Goal: Task Accomplishment & Management: Manage account settings

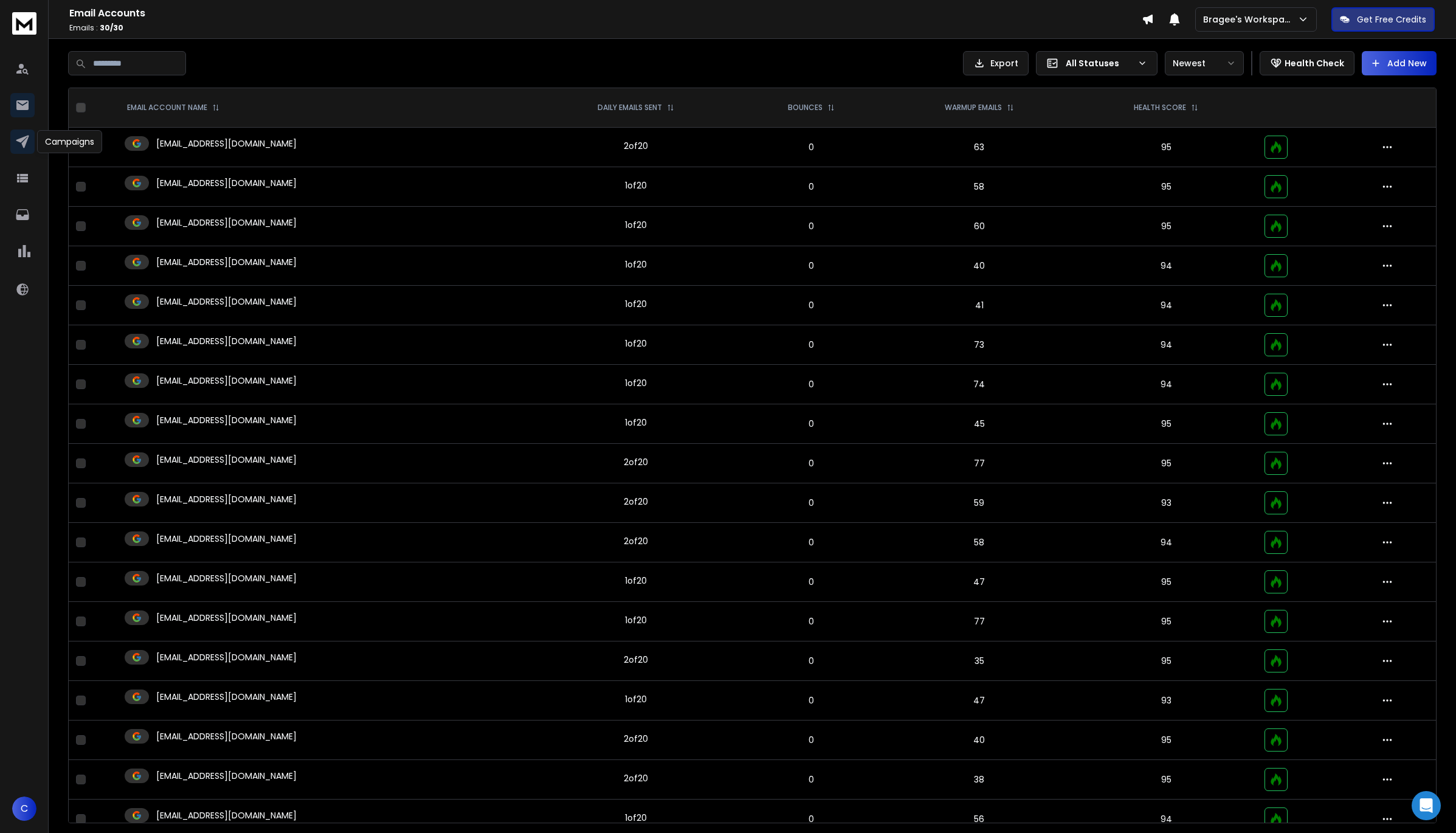
click at [28, 136] on icon at bounding box center [23, 142] width 15 height 15
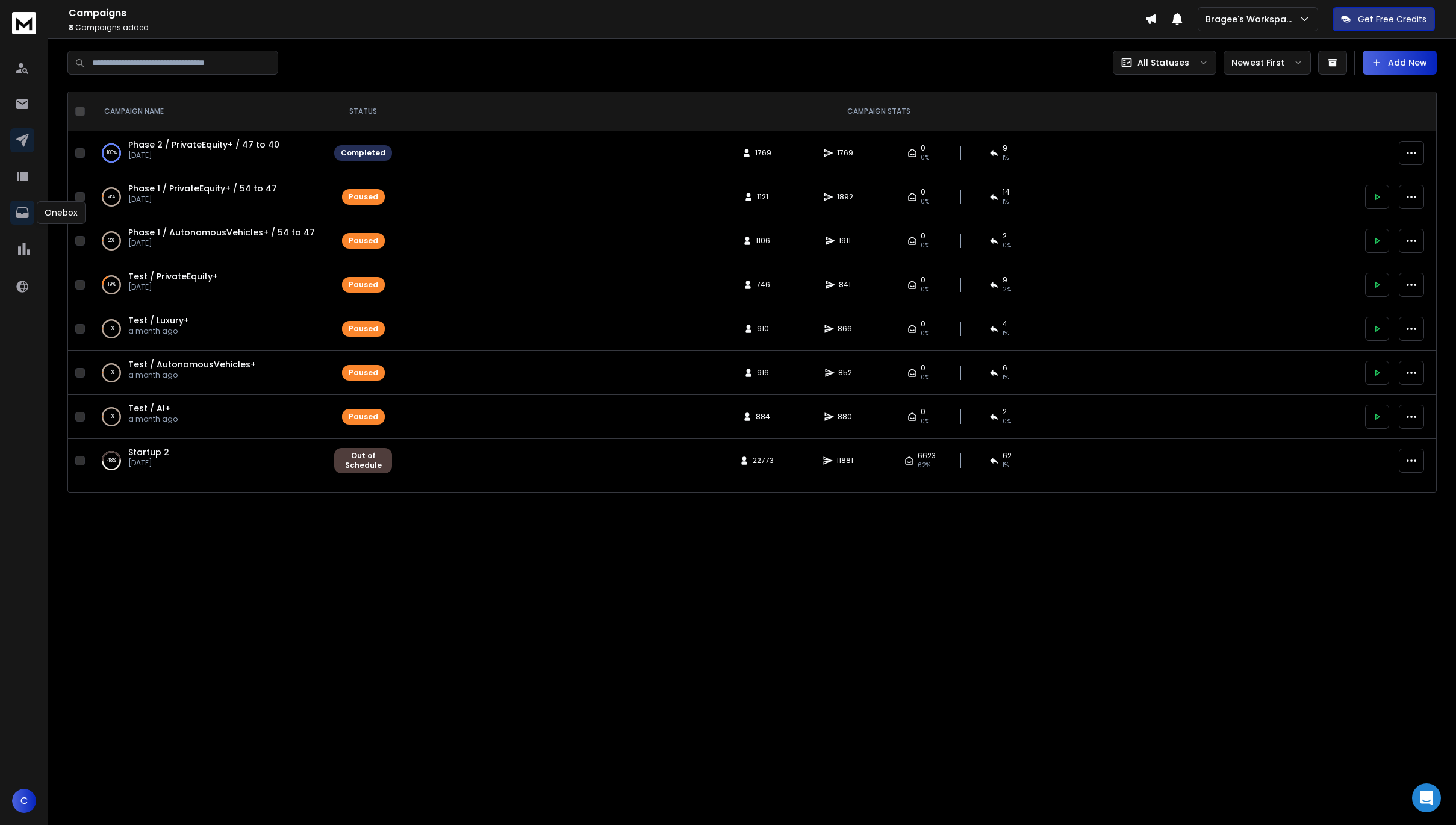
click at [23, 205] on icon at bounding box center [22, 213] width 14 height 14
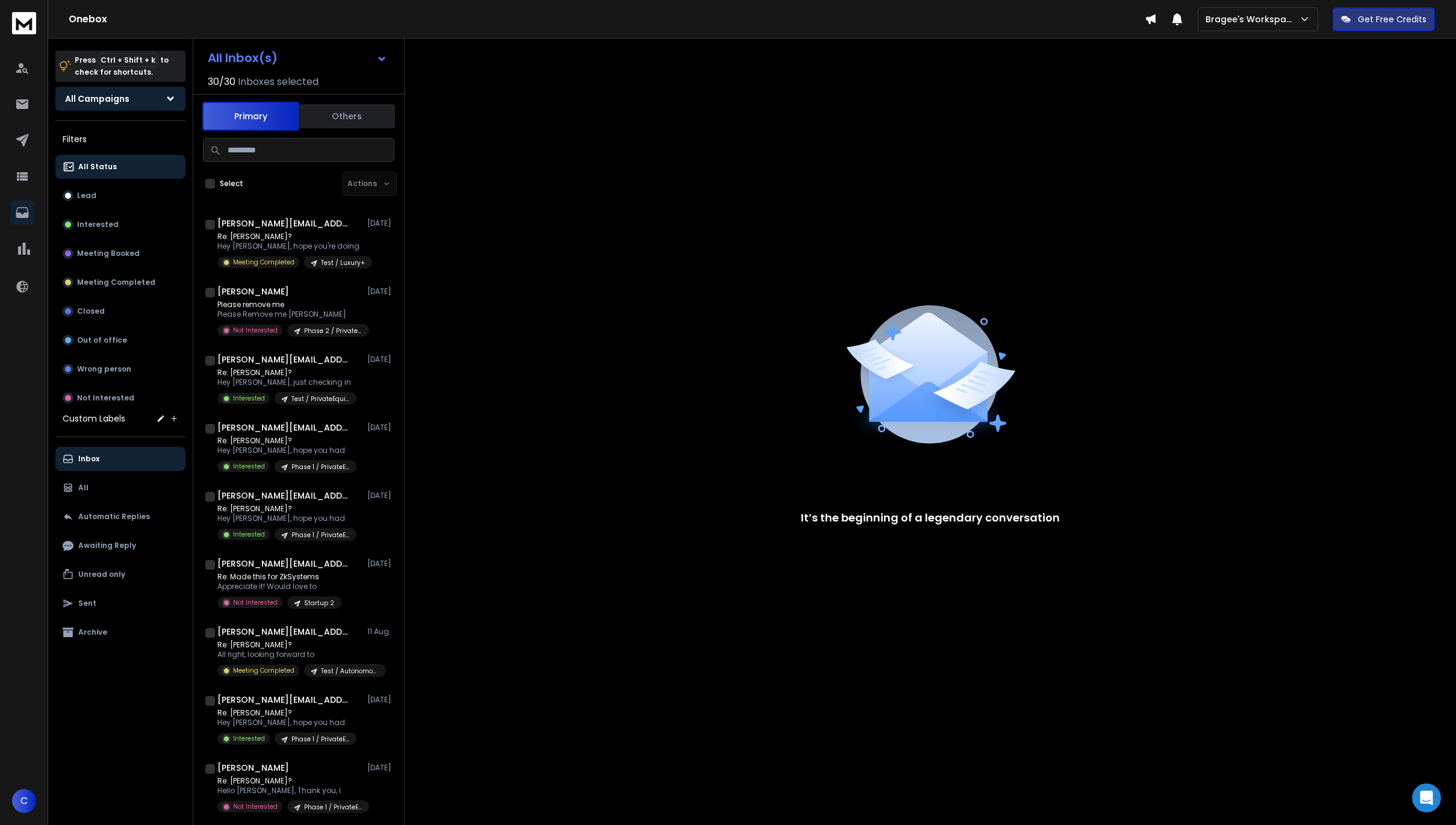
click at [166, 97] on icon at bounding box center [170, 98] width 11 height 11
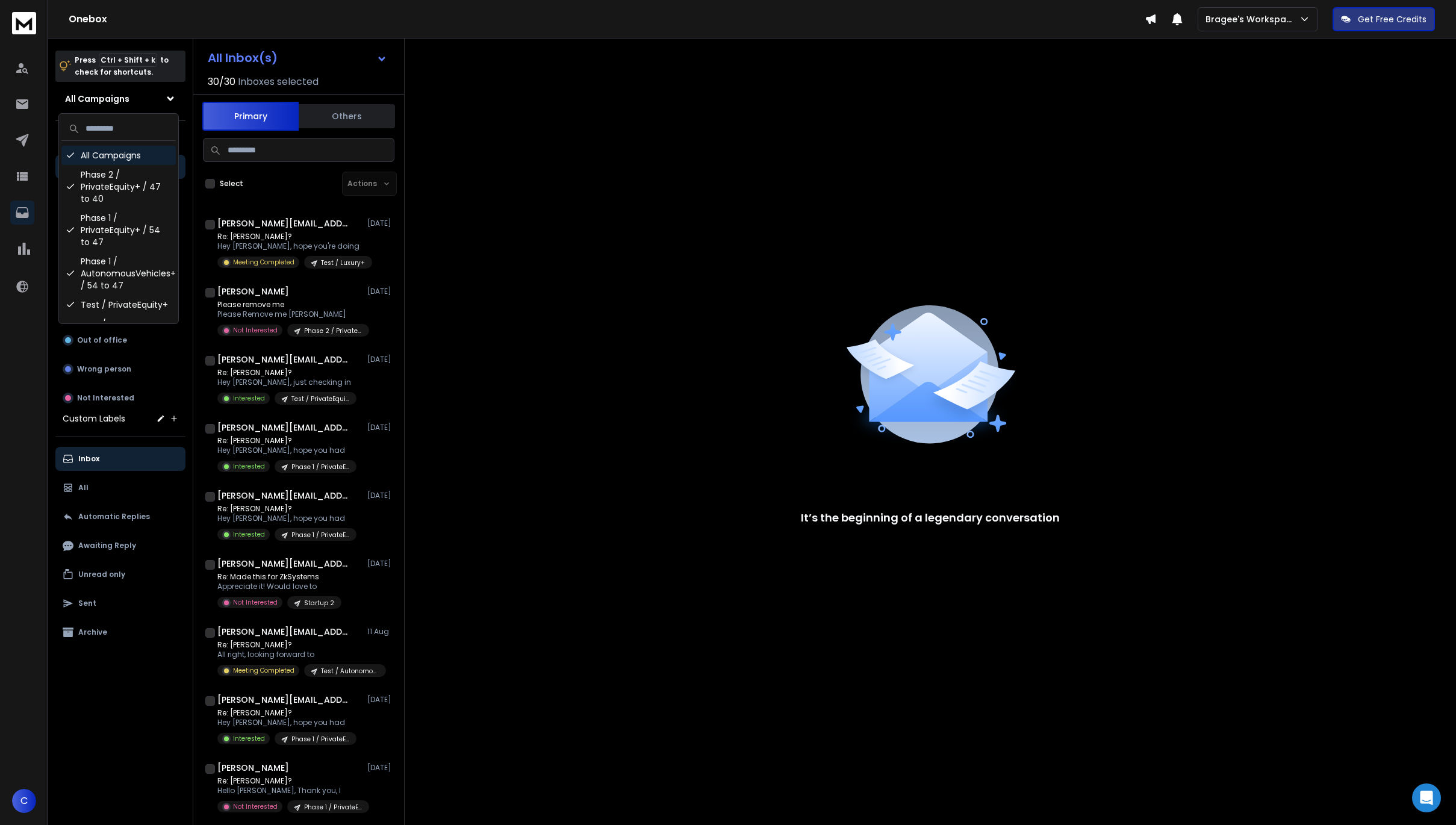
click at [141, 161] on div "All Campaigns" at bounding box center [119, 155] width 114 height 20
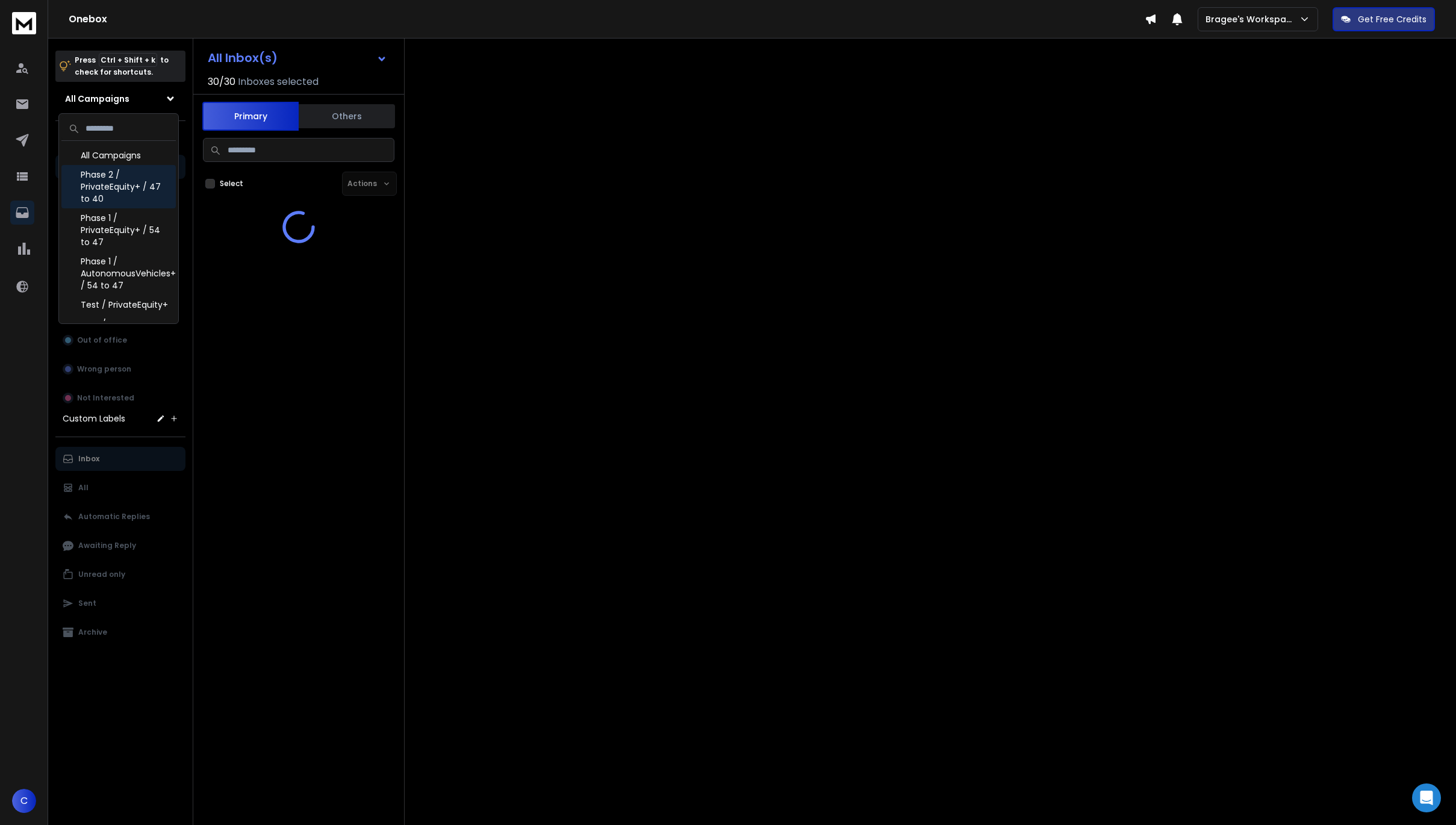
click at [135, 187] on div "Phase 2 / PrivateEquity+ / 47 to 40" at bounding box center [119, 187] width 114 height 43
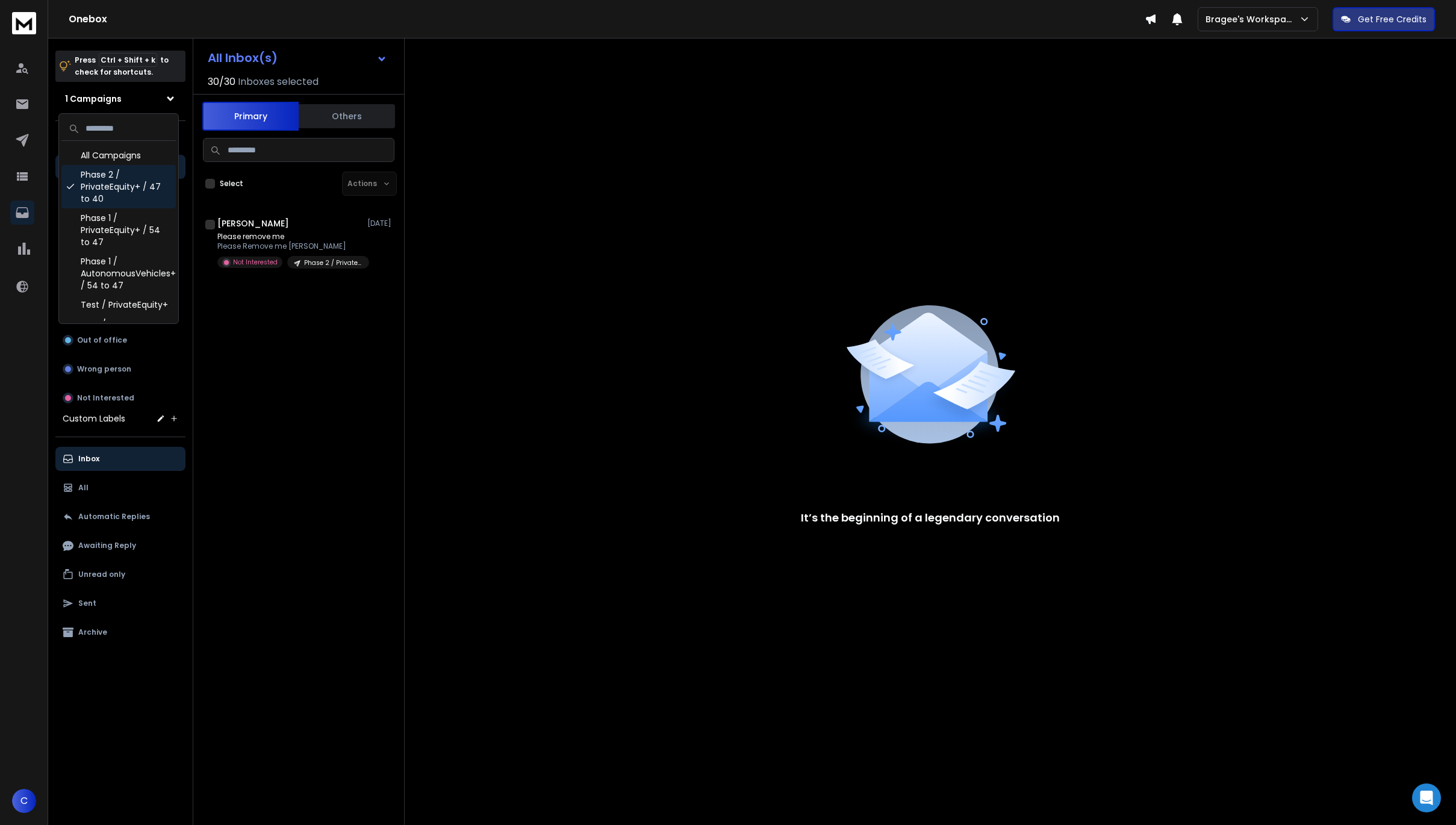
click at [136, 196] on div "Phase 2 / PrivateEquity+ / 47 to 40" at bounding box center [119, 187] width 114 height 43
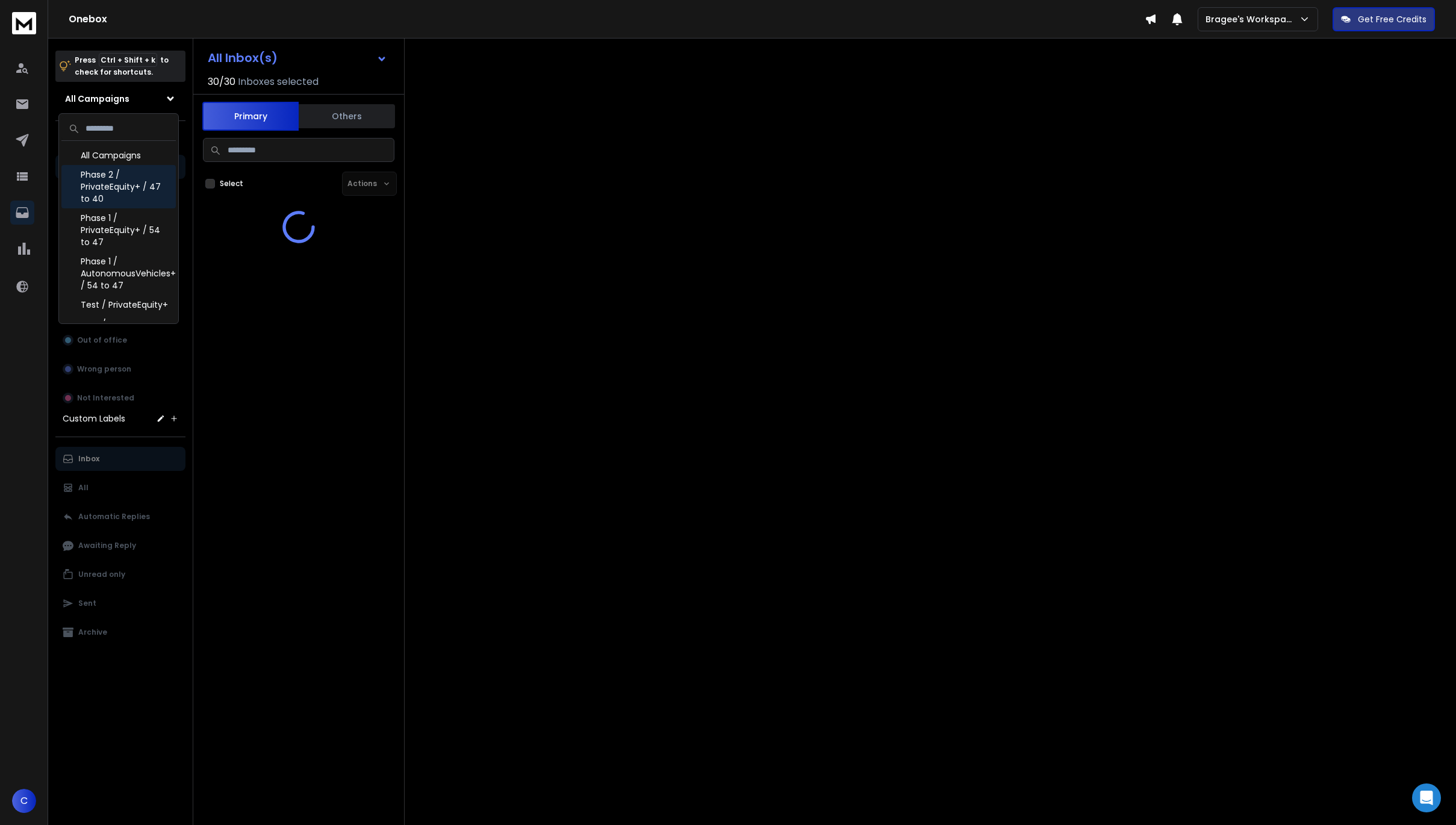
click at [137, 196] on div "Phase 2 / PrivateEquity+ / 47 to 40" at bounding box center [119, 187] width 114 height 43
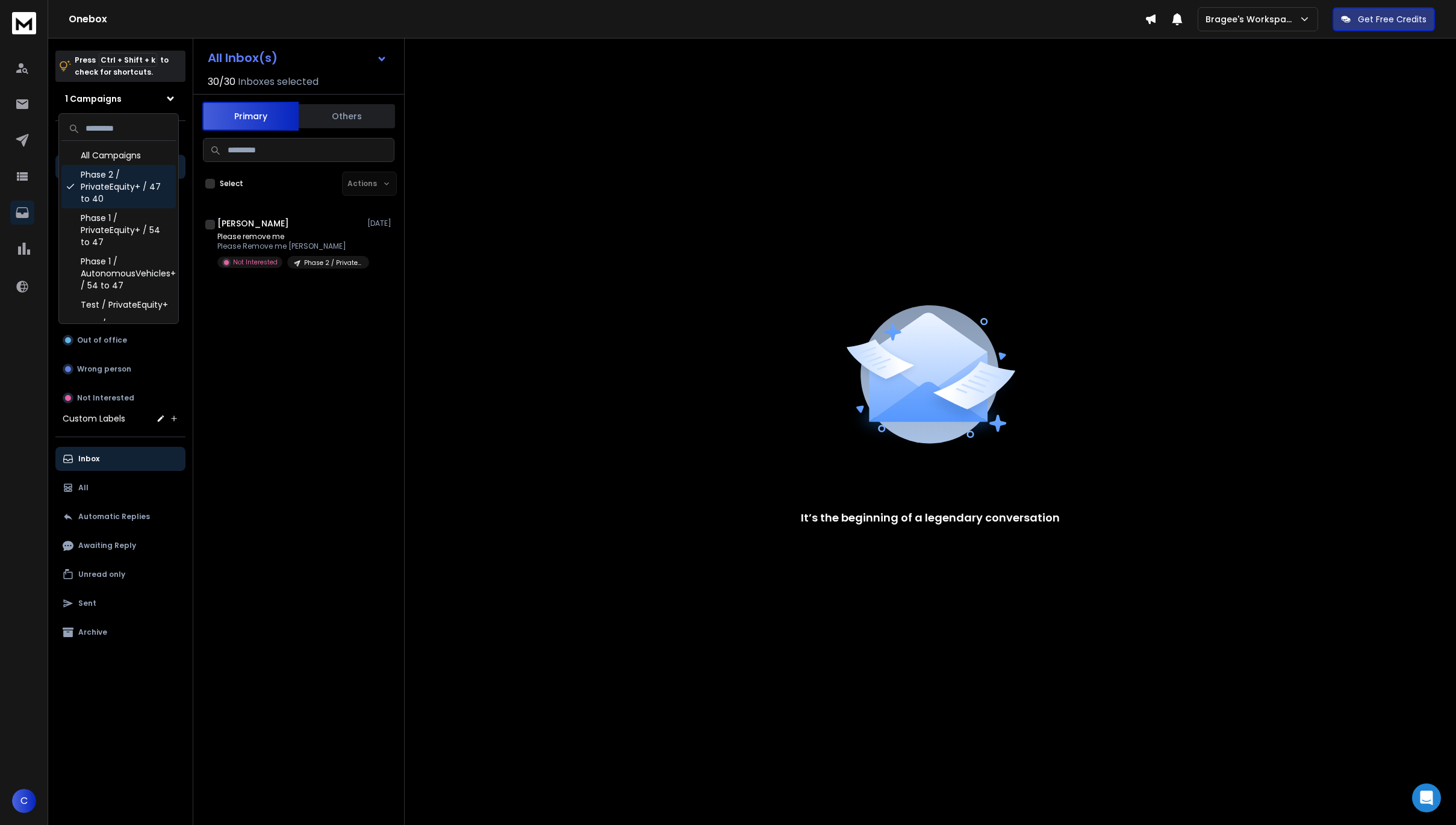
click at [137, 196] on div "Phase 2 / PrivateEquity+ / 47 to 40" at bounding box center [119, 187] width 114 height 43
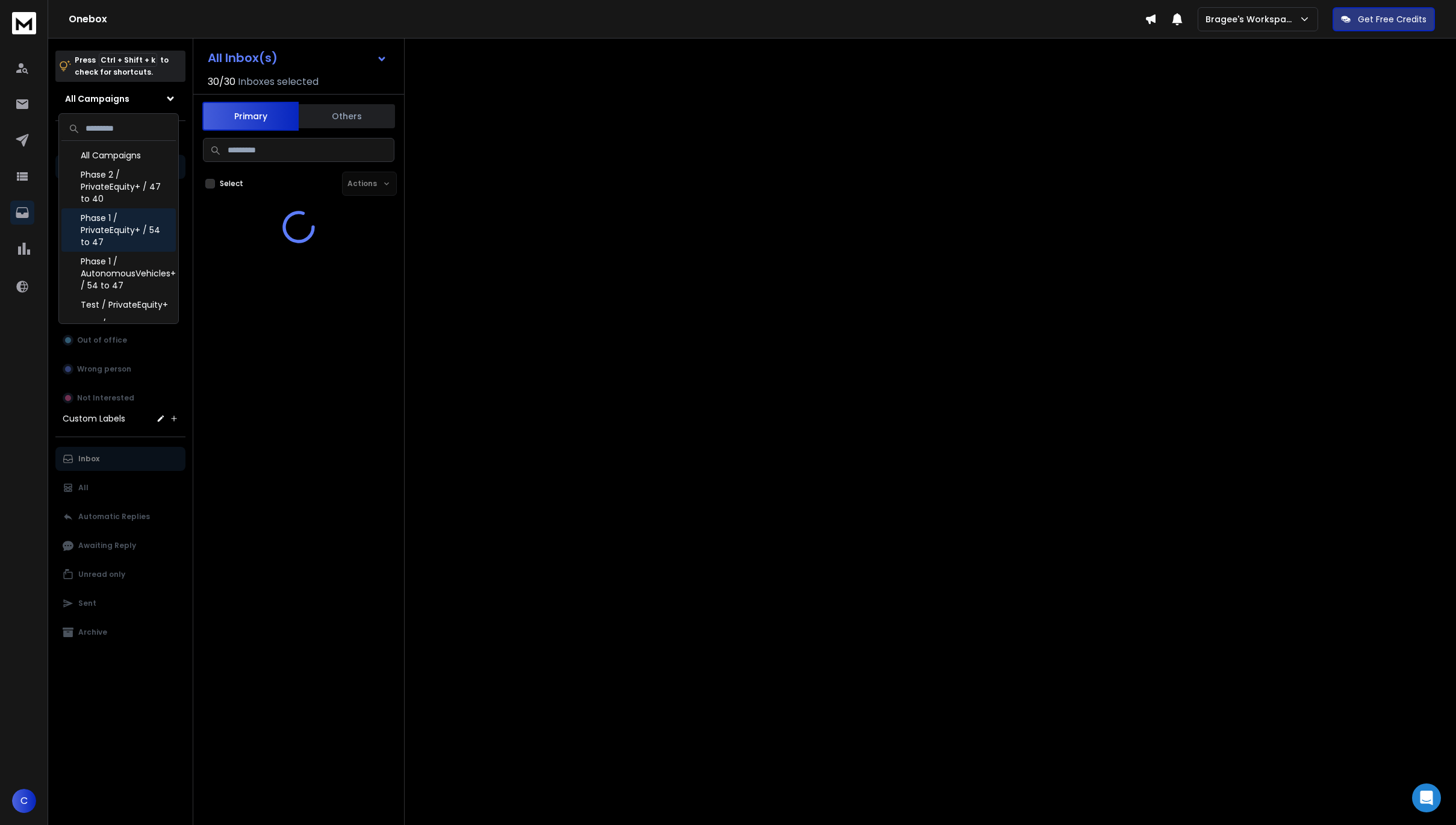
click at [131, 224] on div "Phase 1 / PrivateEquity+ / 54 to 47" at bounding box center [119, 230] width 114 height 43
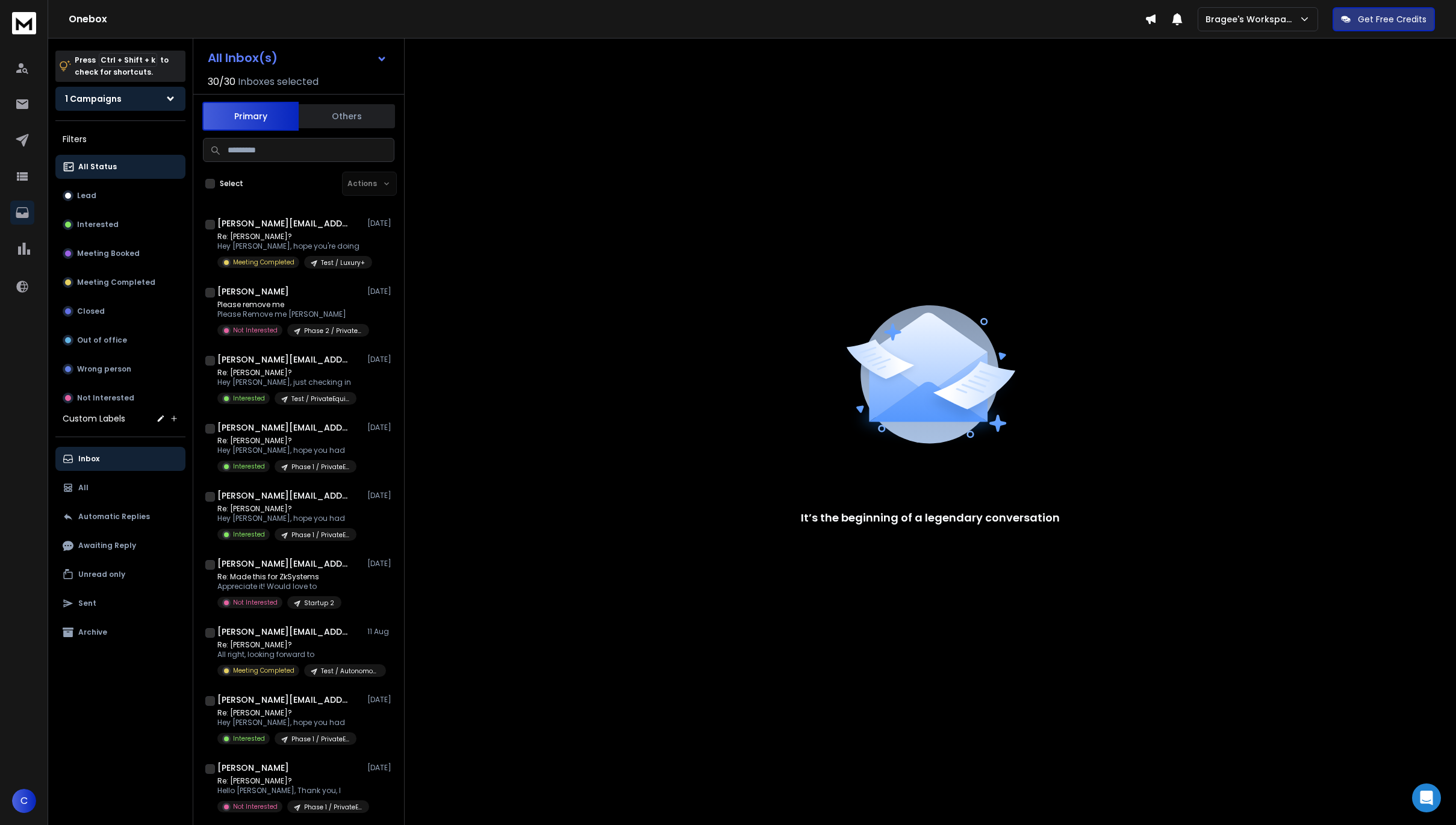
click at [128, 95] on button "1 Campaigns" at bounding box center [121, 98] width 130 height 24
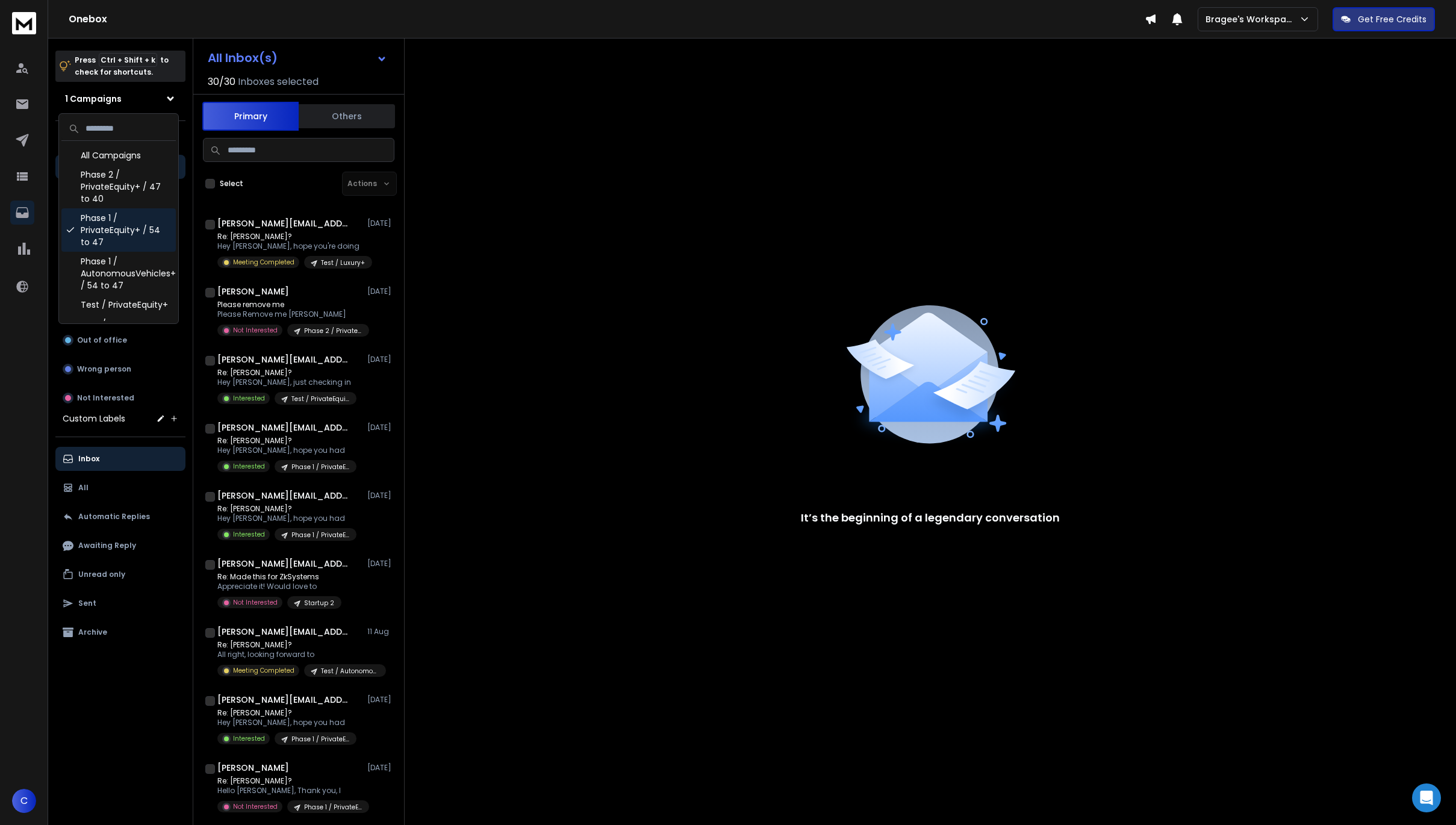
click at [135, 223] on div "Phase 1 / PrivateEquity+ / 54 to 47" at bounding box center [119, 230] width 114 height 43
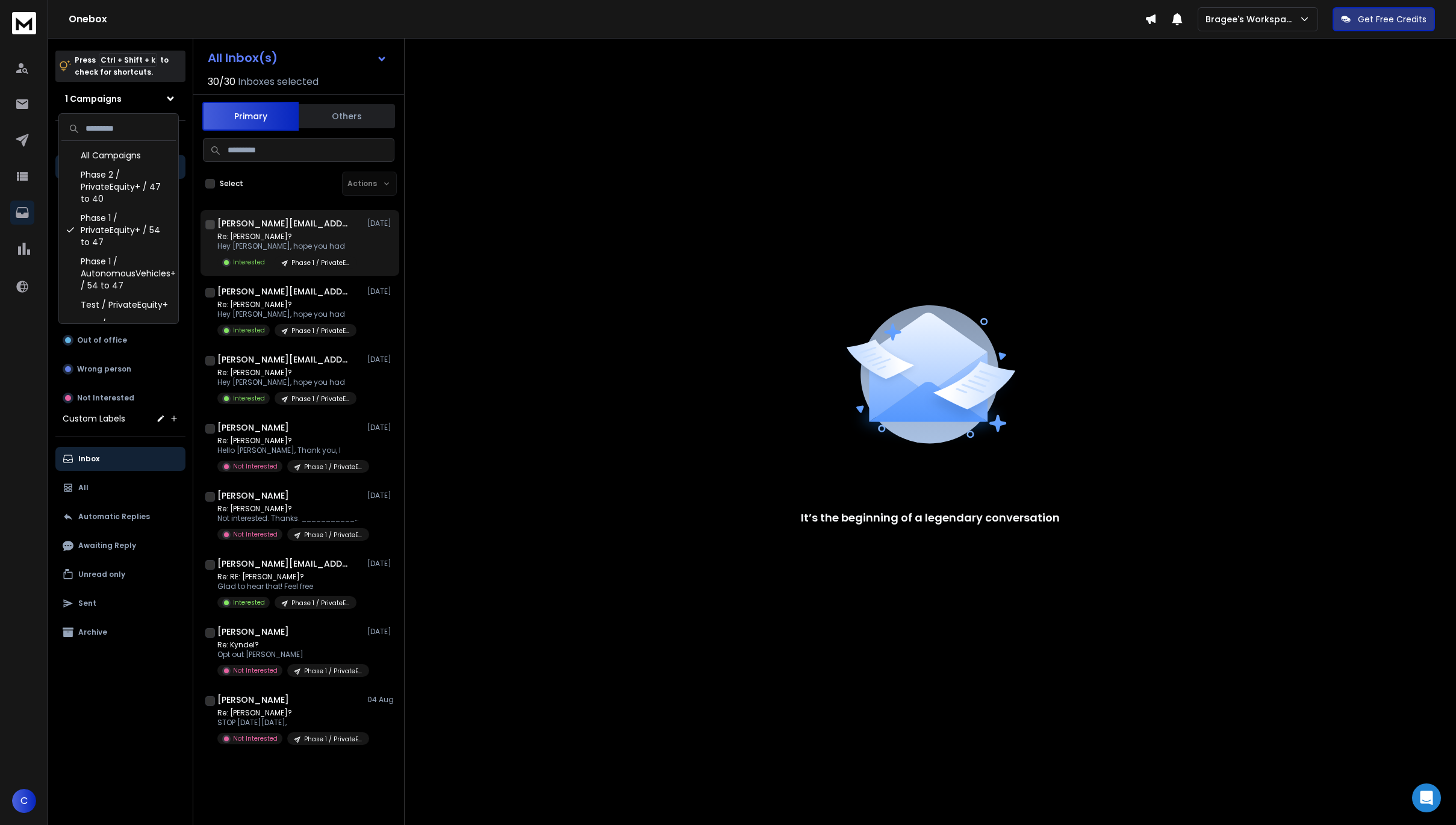
click at [300, 238] on p "Re: [PERSON_NAME]?" at bounding box center [287, 236] width 139 height 9
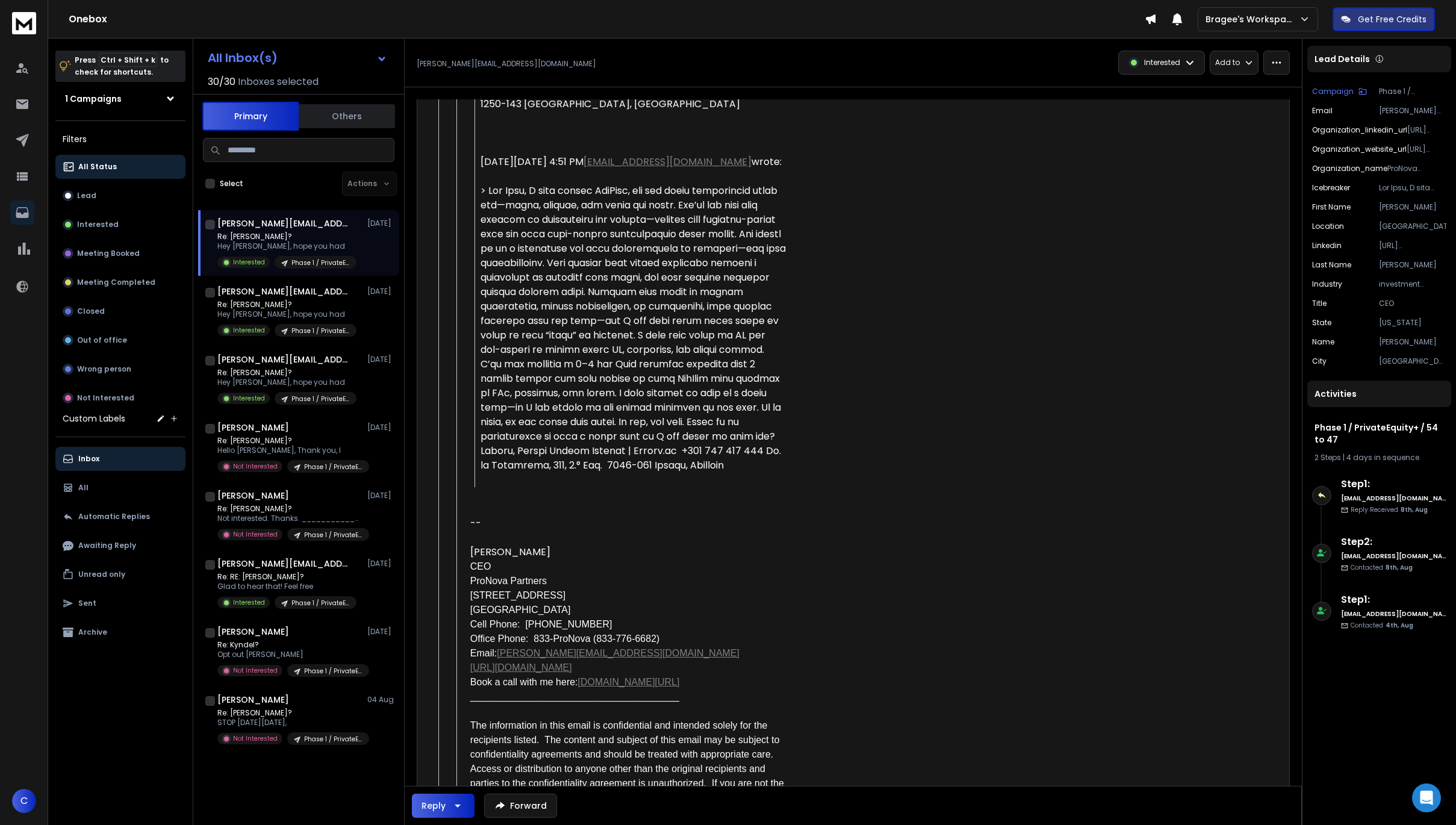
scroll to position [871, 0]
drag, startPoint x: 661, startPoint y: 471, endPoint x: 438, endPoint y: 193, distance: 356.4
click at [438, 193] on div "Appreciate the interest! You can find it over here: link Looking forward to hea…" at bounding box center [612, 169] width 347 height 1445
click at [646, 405] on blockquote "Hey [PERSON_NAME], I pulled together a cleaner, more polished homepage concept …" at bounding box center [630, 54] width 311 height 867
drag, startPoint x: 678, startPoint y: 467, endPoint x: 467, endPoint y: 189, distance: 349.0
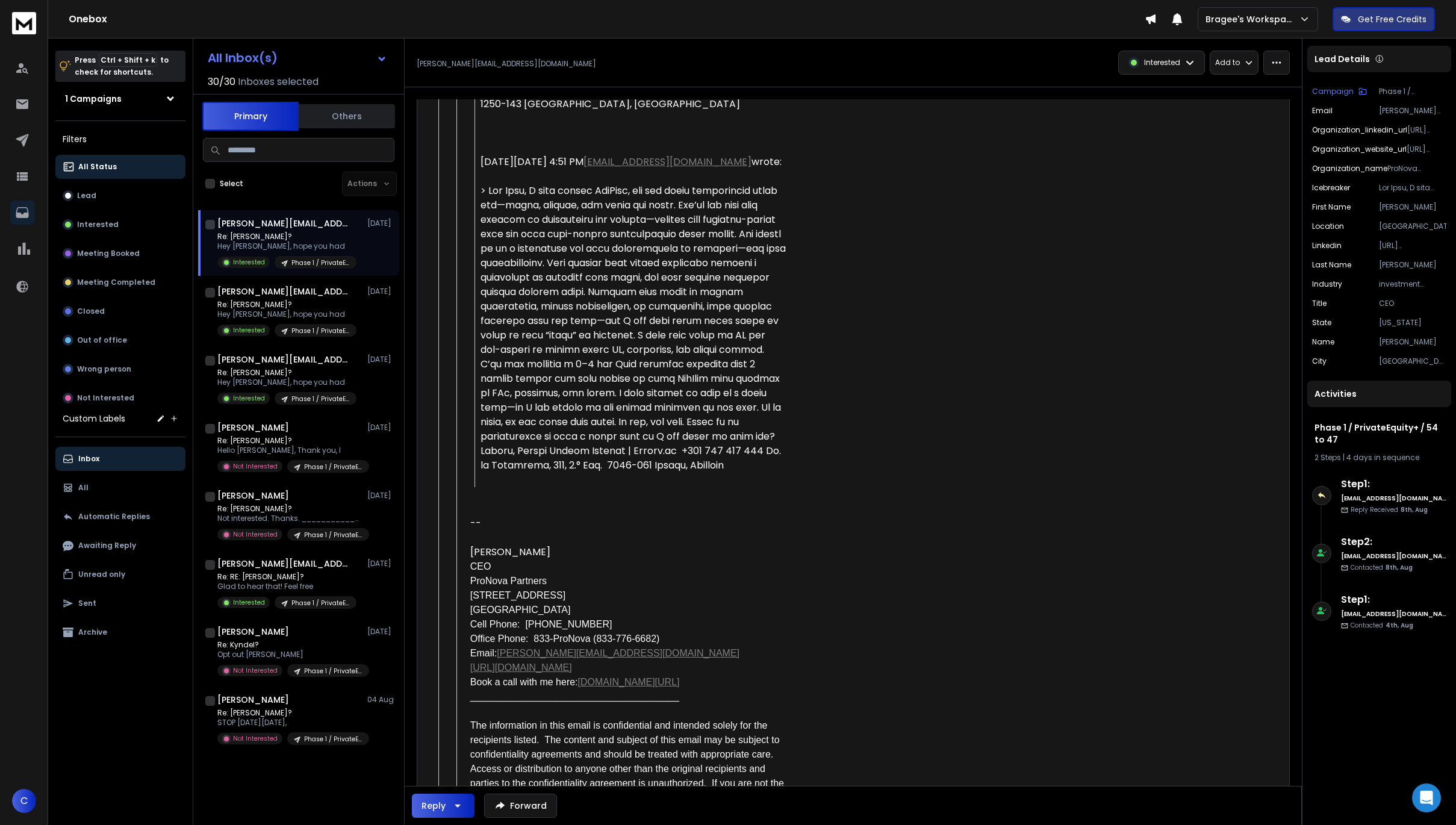
click at [467, 189] on div "Sure send it over. [DATE][DATE] 9:13 AM [PERSON_NAME] < [EMAIL_ADDRESS][DOMAIN_…" at bounding box center [621, 220] width 329 height 1315
copy blockquote "> Lor Ipsu, D sita consec AdiPisc, eli sed doeiu temporincid utlab etd—magna, a…"
click at [1203, 404] on div "Re: [PERSON_NAME]? [DATE] : 09:24 am Reply Forward from: [PERSON_NAME] <[EMAIL_…" at bounding box center [853, 103] width 838 height 1655
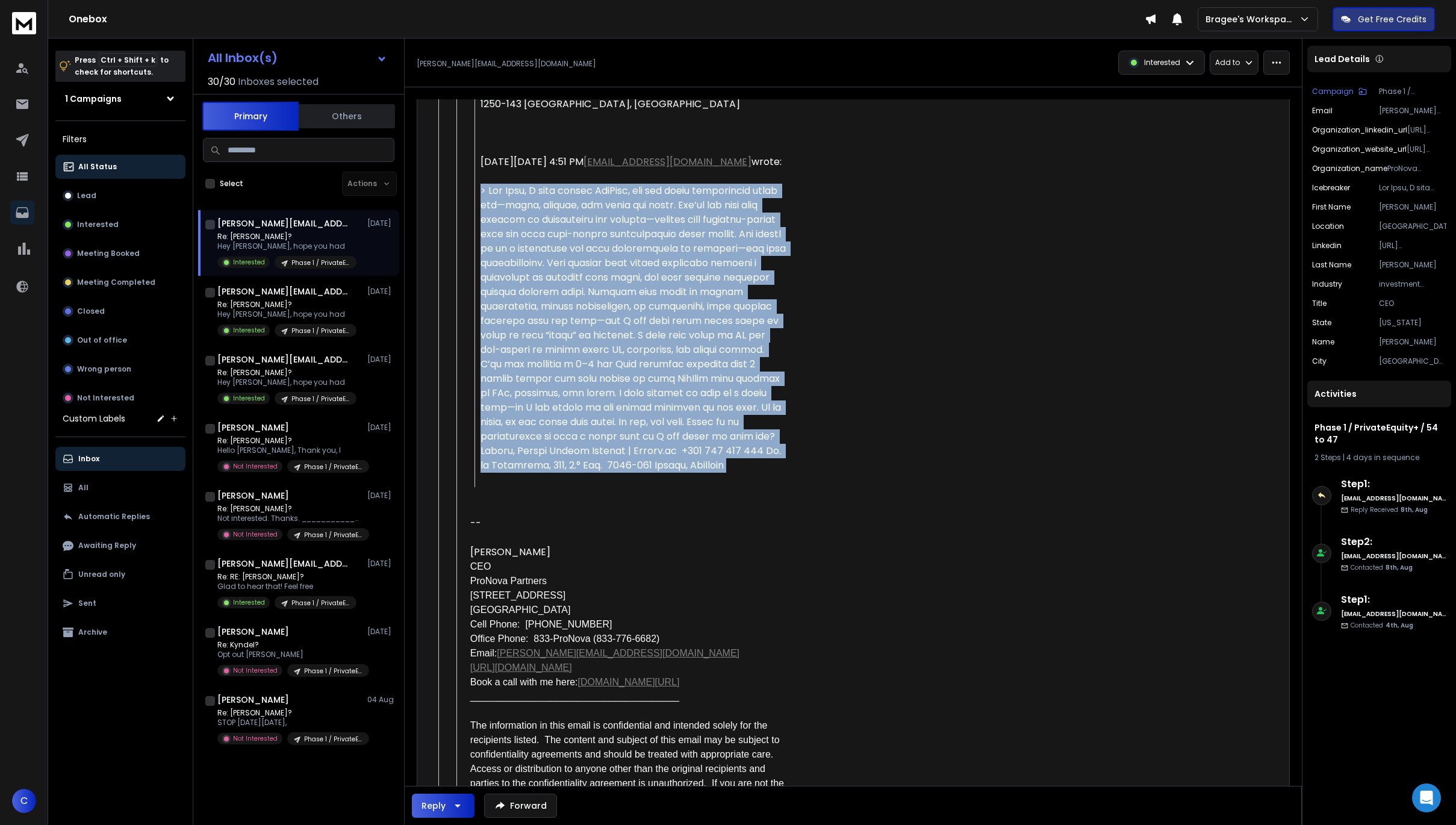
drag, startPoint x: 669, startPoint y: 474, endPoint x: 477, endPoint y: 195, distance: 338.7
click at [477, 195] on blockquote "Hey [PERSON_NAME], I pulled together a cleaner, more polished homepage concept …" at bounding box center [630, 54] width 311 height 867
copy blockquote "> Lor Ipsu, D sita consec AdiPisc, eli sed doeiu temporincid utlab etd—magna, a…"
click at [145, 103] on button "1 Campaigns" at bounding box center [121, 98] width 130 height 24
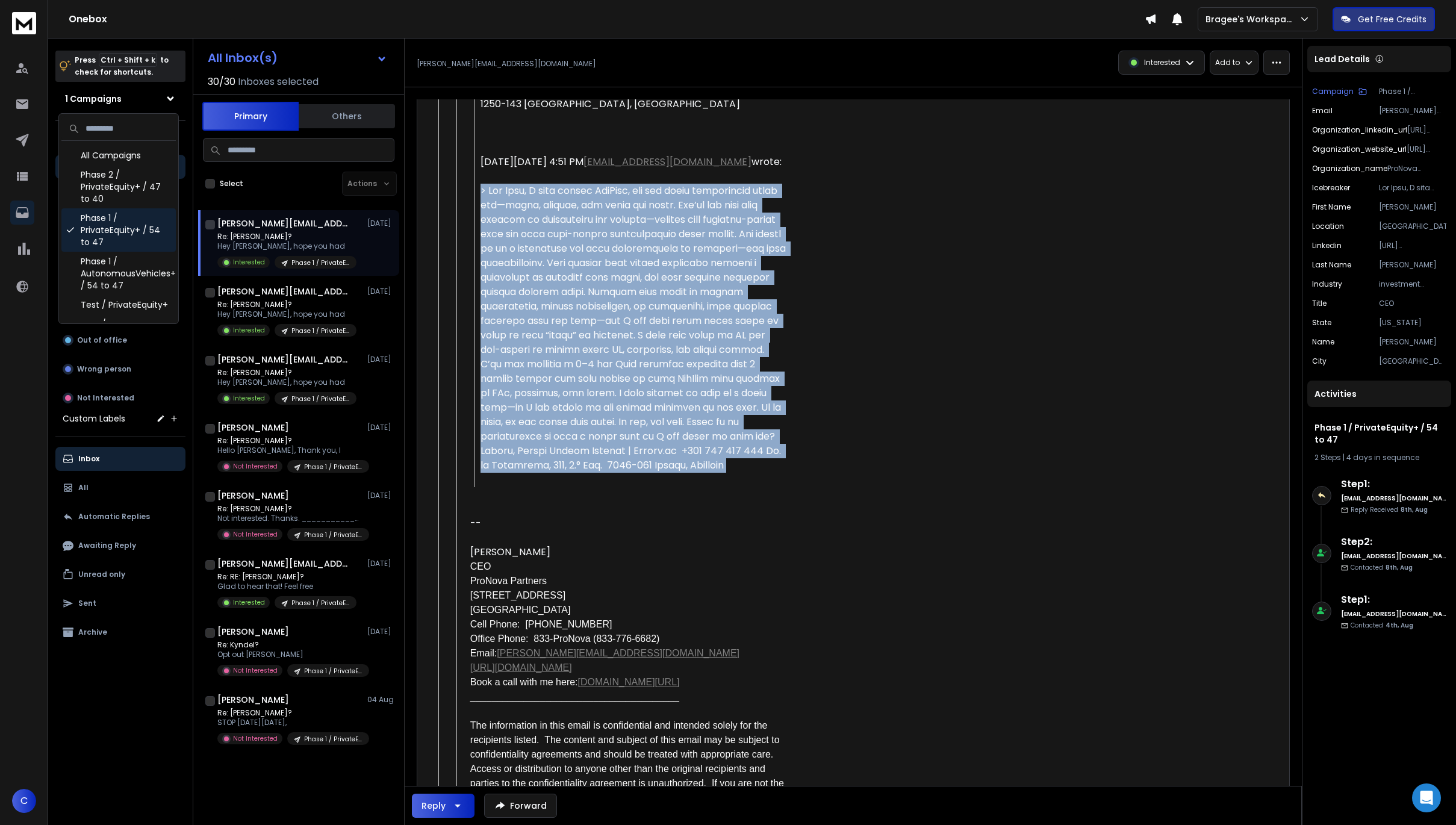
click at [126, 225] on div "Phase 1 / PrivateEquity+ / 54 to 47" at bounding box center [119, 230] width 114 height 43
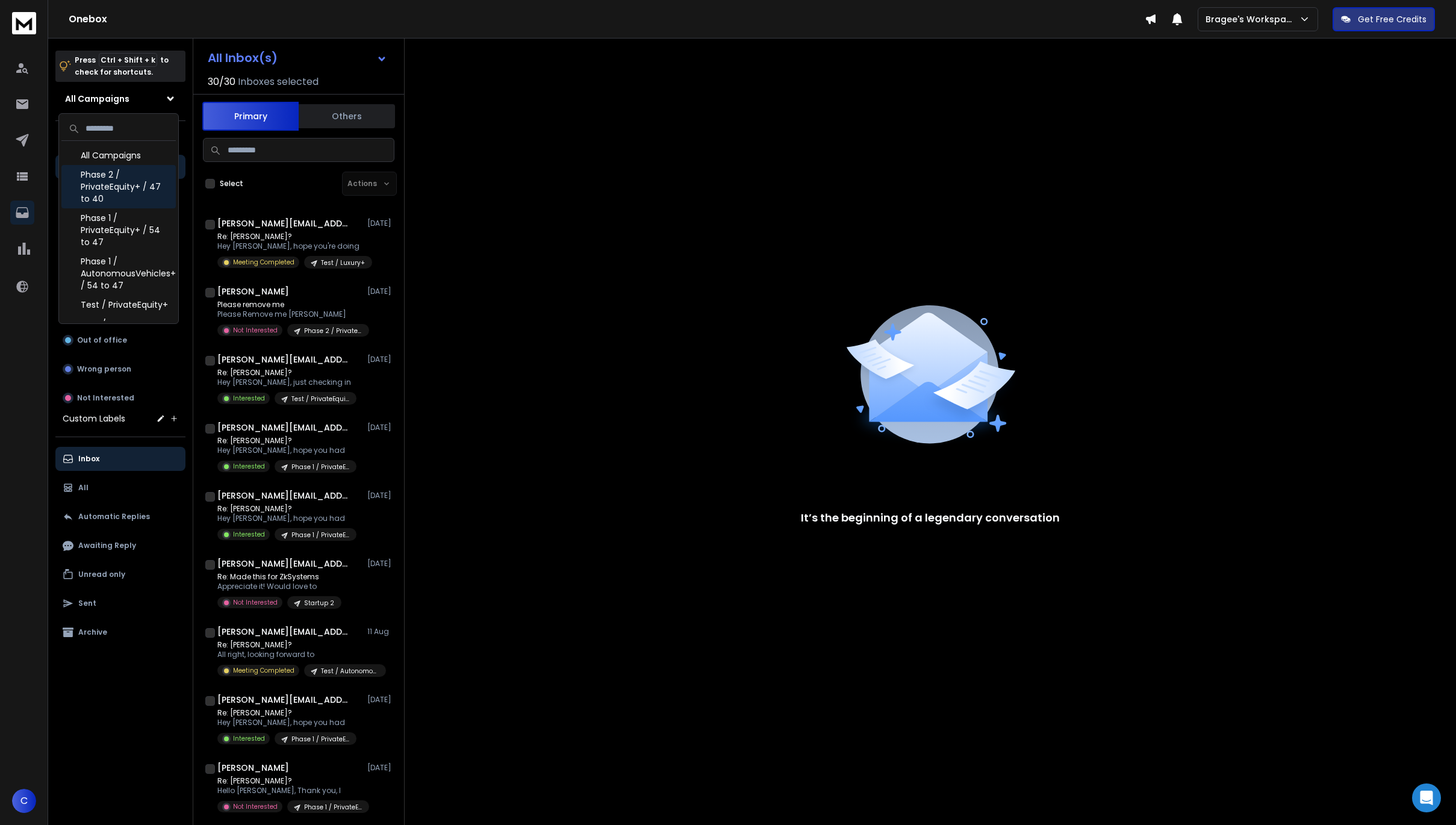
click at [117, 184] on div "Phase 2 / PrivateEquity+ / 47 to 40" at bounding box center [119, 187] width 114 height 43
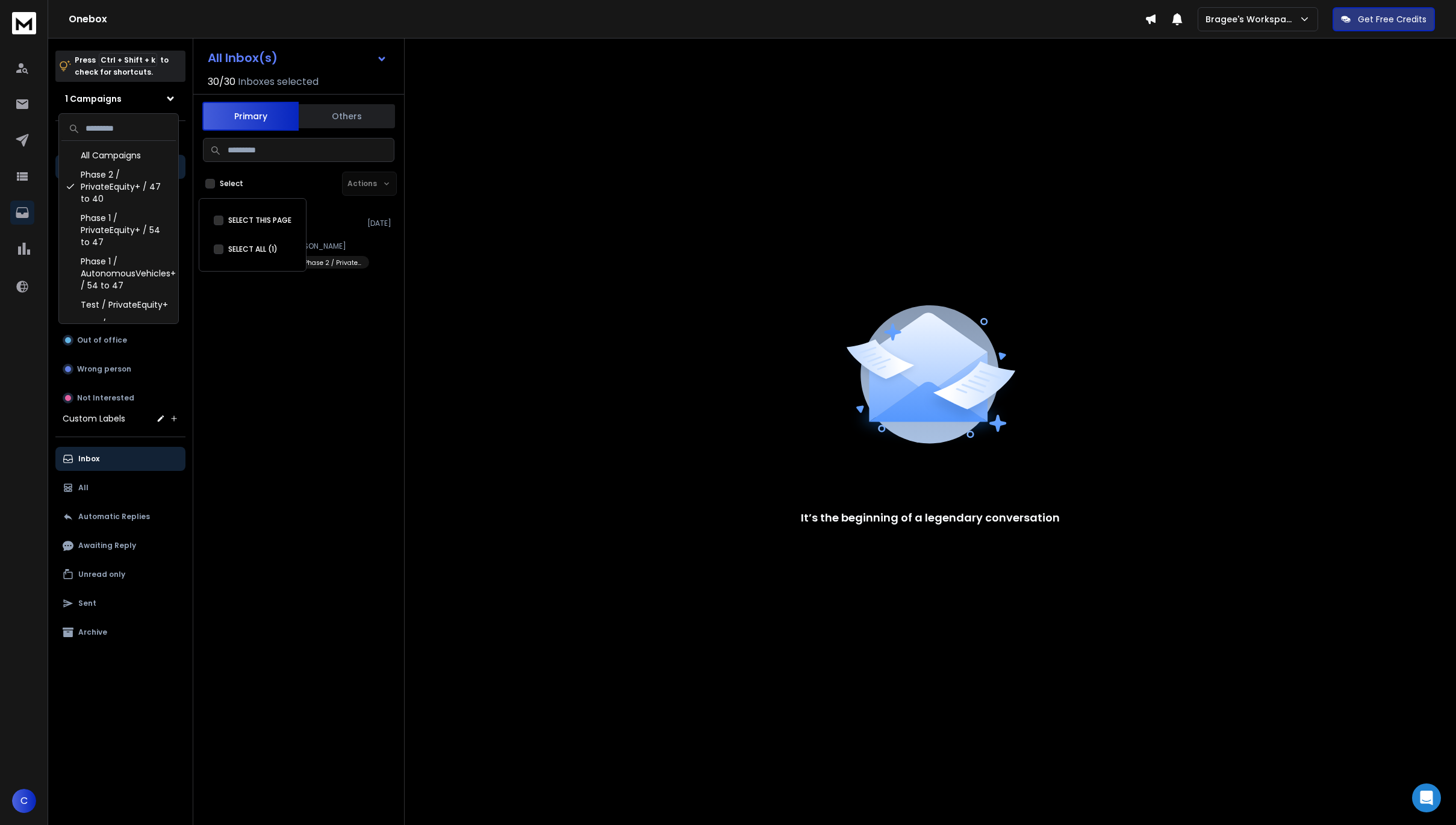
click at [299, 235] on div "SELECT THIS PAGE SELECT ALL (1)" at bounding box center [252, 235] width 108 height 74
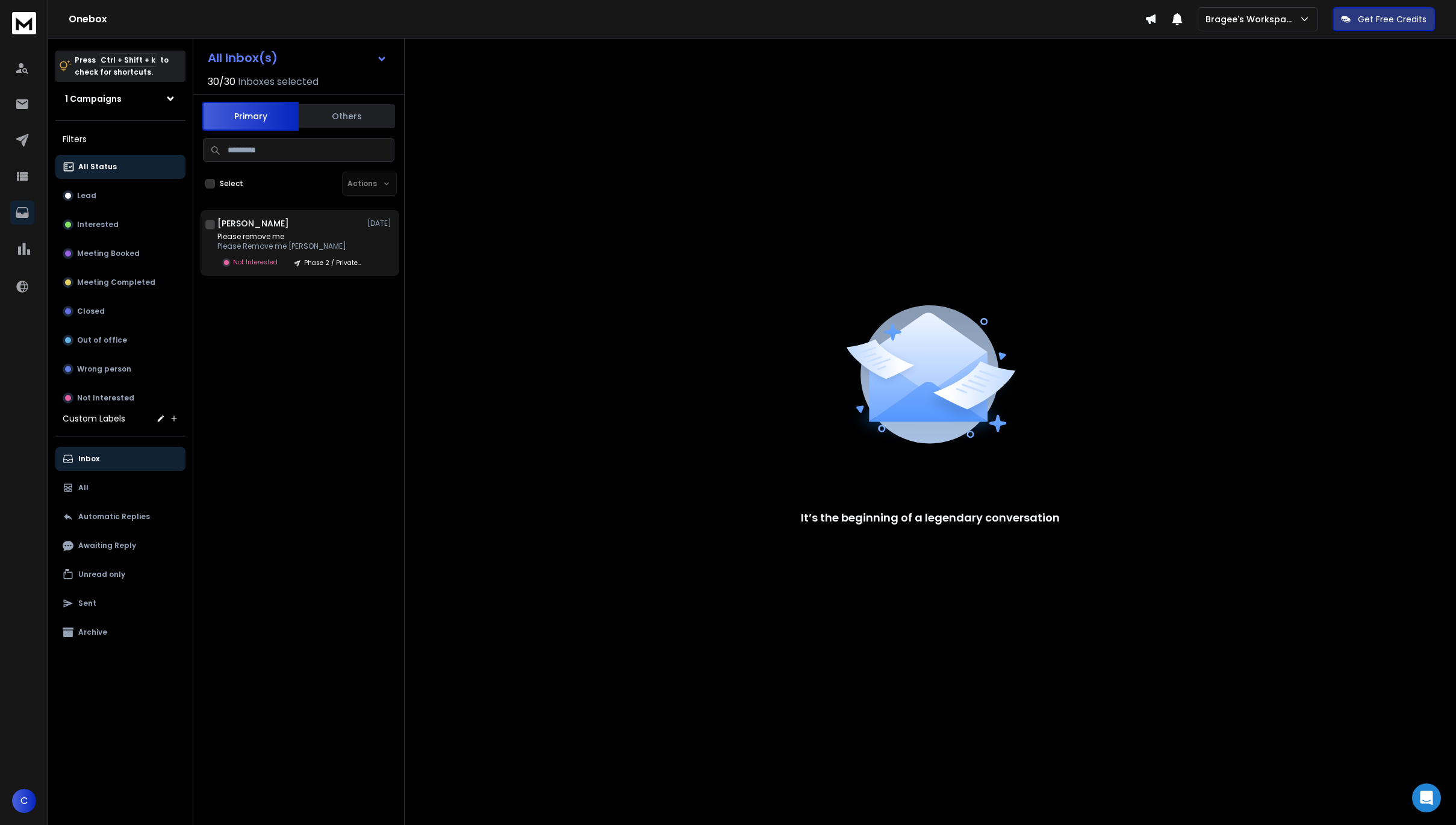
click at [334, 239] on p "Please remove me" at bounding box center [290, 236] width 145 height 9
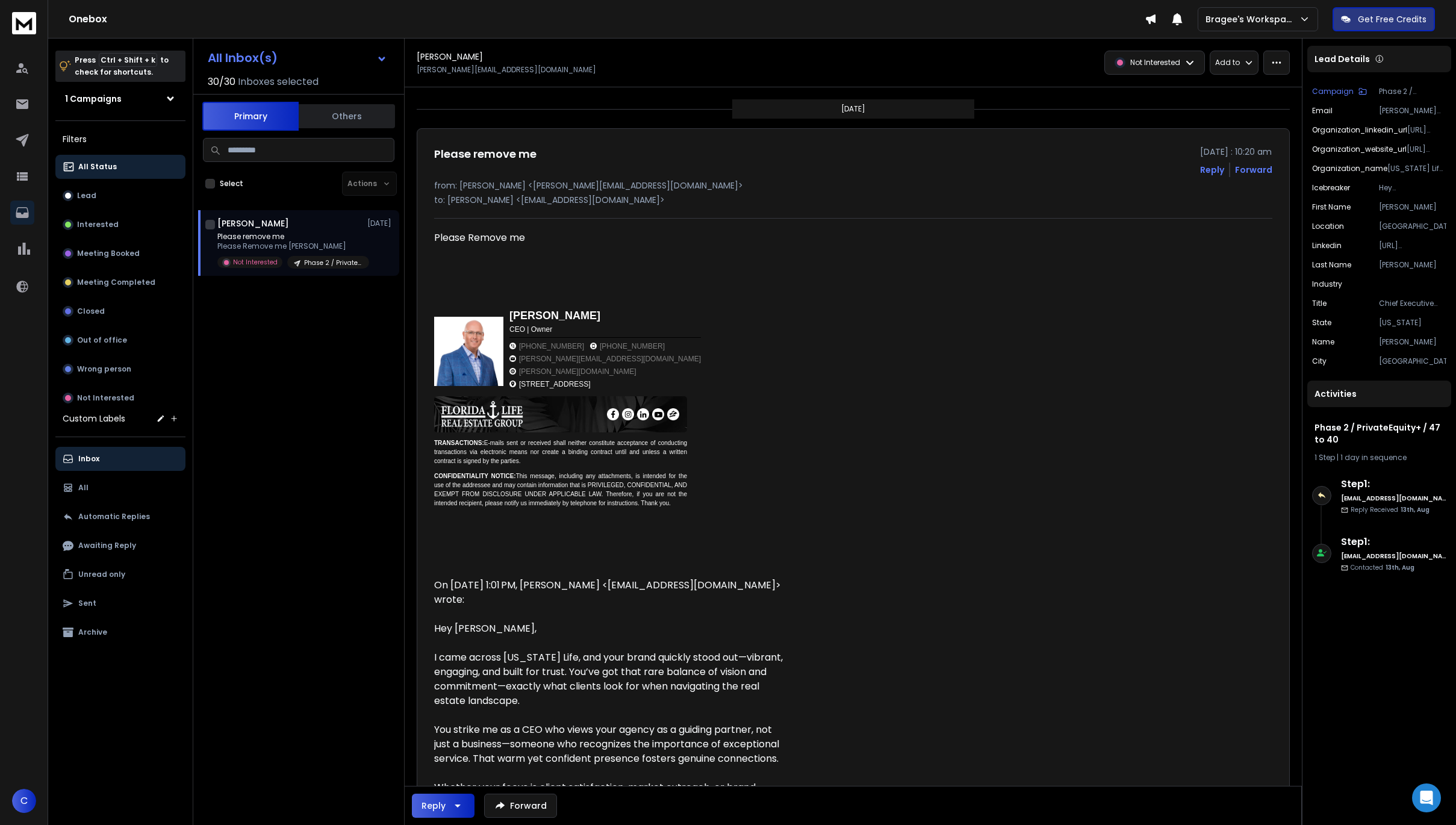
scroll to position [397, 0]
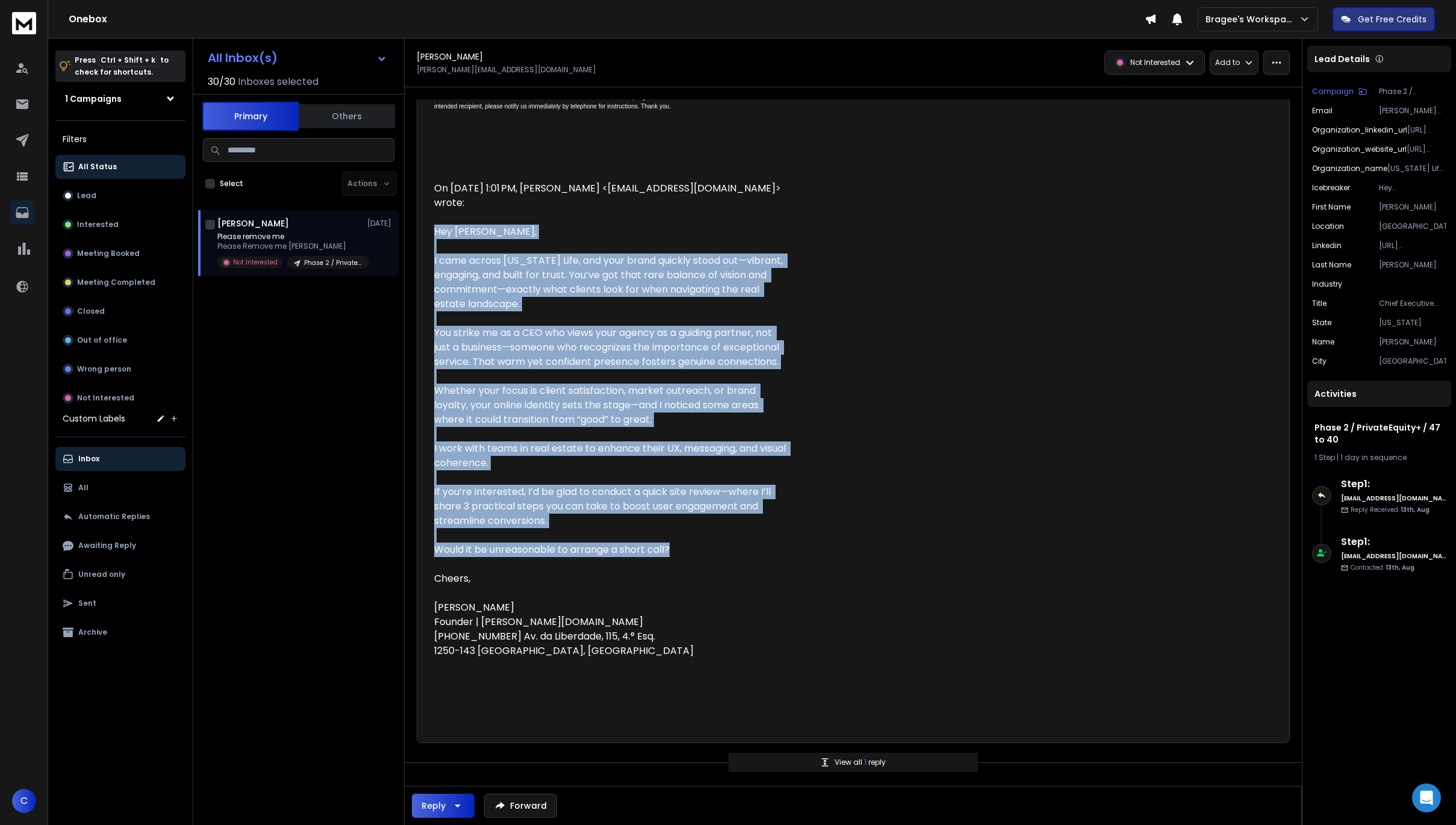
drag, startPoint x: 678, startPoint y: 534, endPoint x: 434, endPoint y: 215, distance: 401.6
click at [434, 225] on div "Hey [PERSON_NAME], I came across [US_STATE] Life, and your brand quickly stood …" at bounding box center [610, 456] width 352 height 462
copy div "Hey [PERSON_NAME], I came across [US_STATE] Life, and your brand quickly stood …"
click at [527, 380] on div "Hey [PERSON_NAME], I came across [US_STATE] Life, and your brand quickly stood …" at bounding box center [610, 456] width 352 height 462
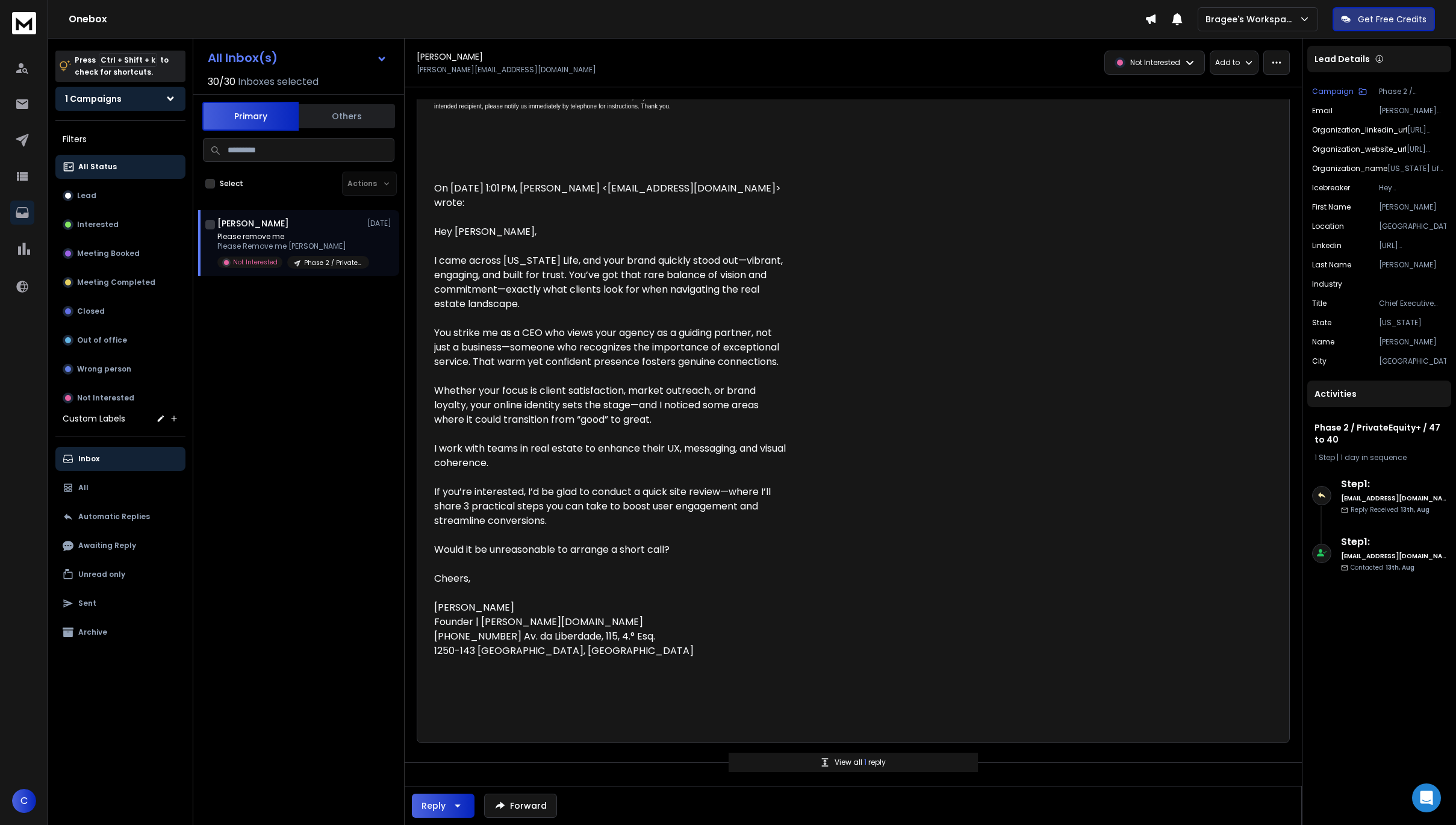
click at [122, 100] on button "1 Campaigns" at bounding box center [121, 98] width 130 height 24
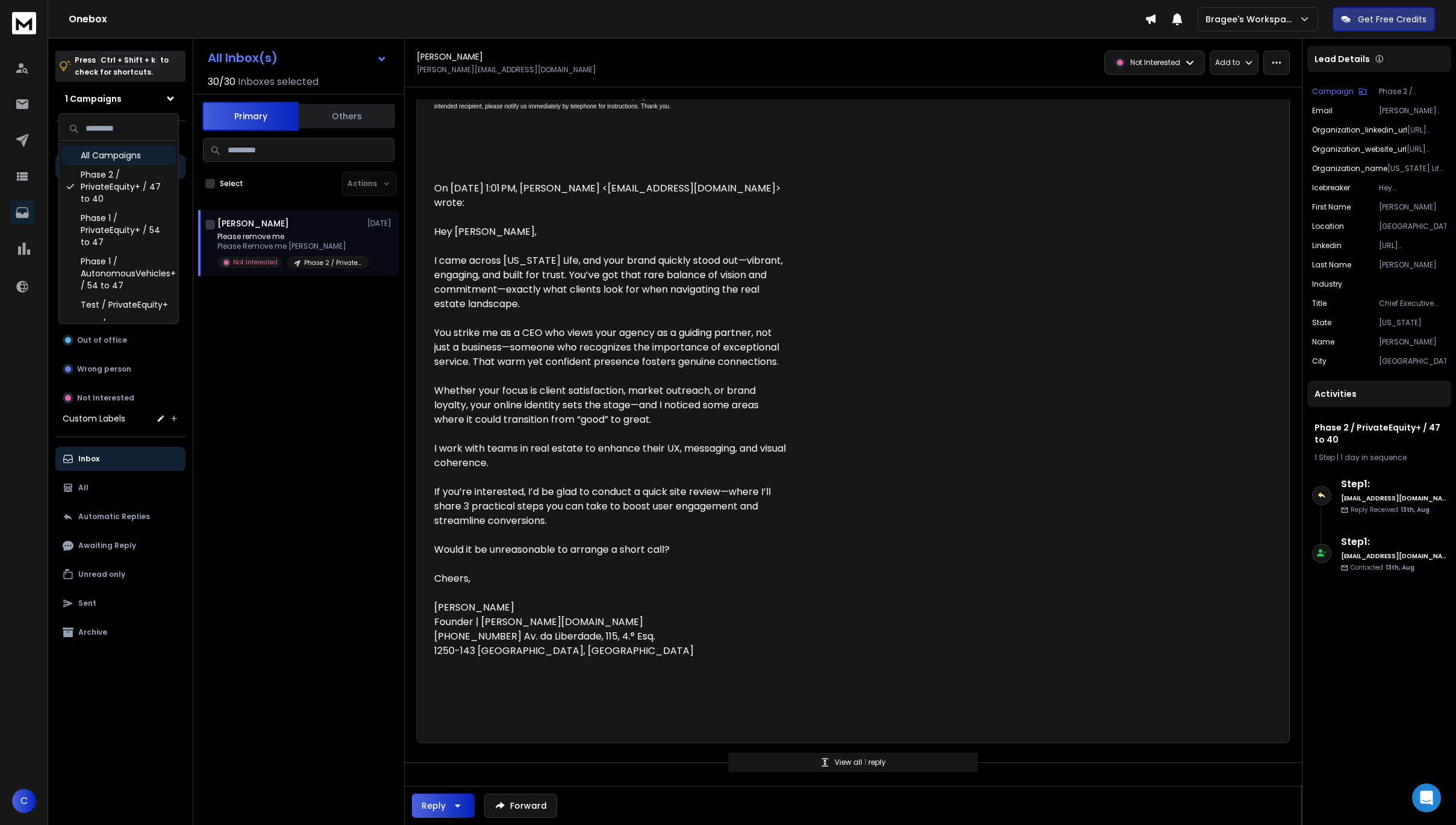
click at [112, 153] on div "All Campaigns" at bounding box center [119, 155] width 114 height 20
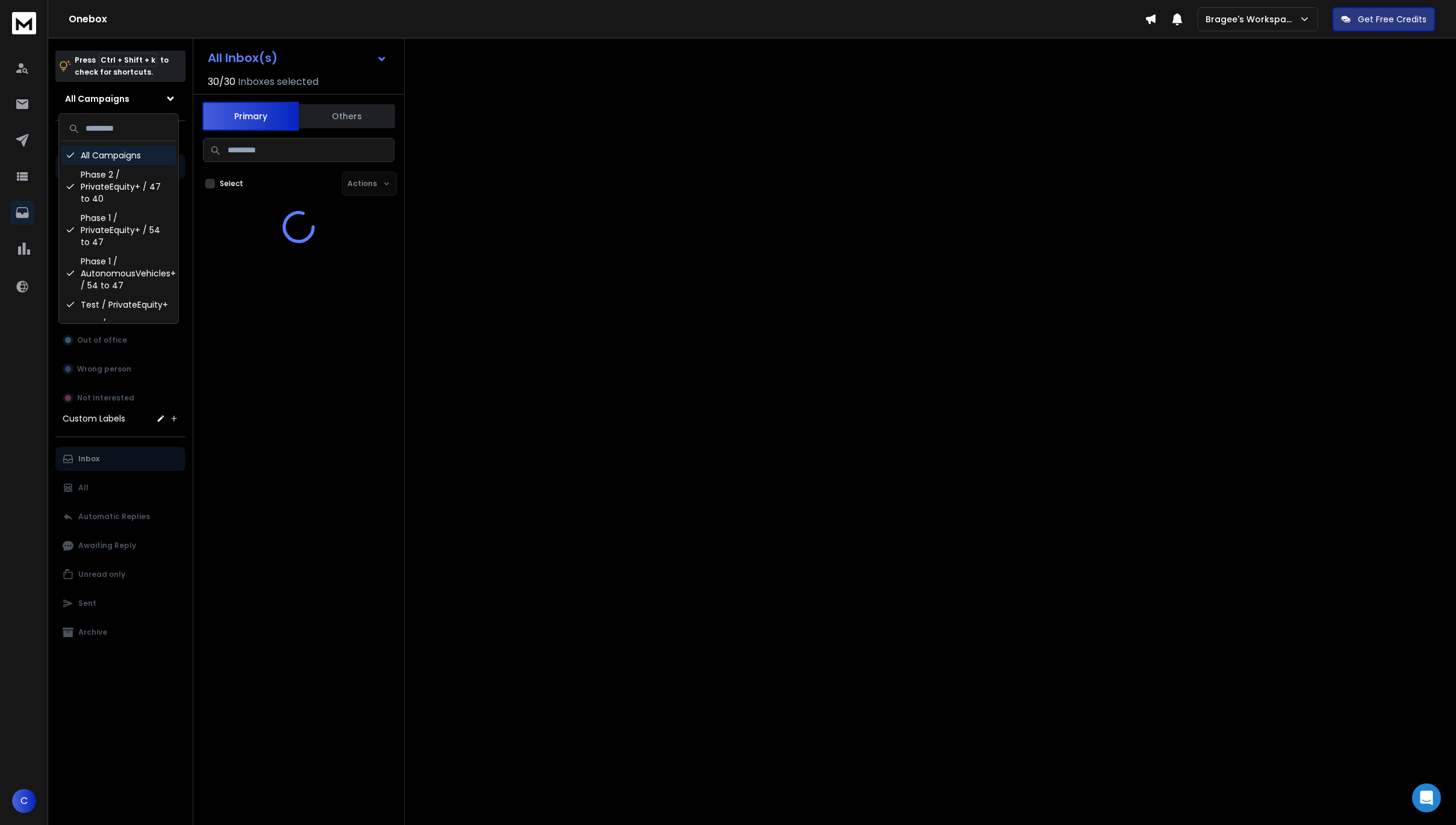
scroll to position [0, 0]
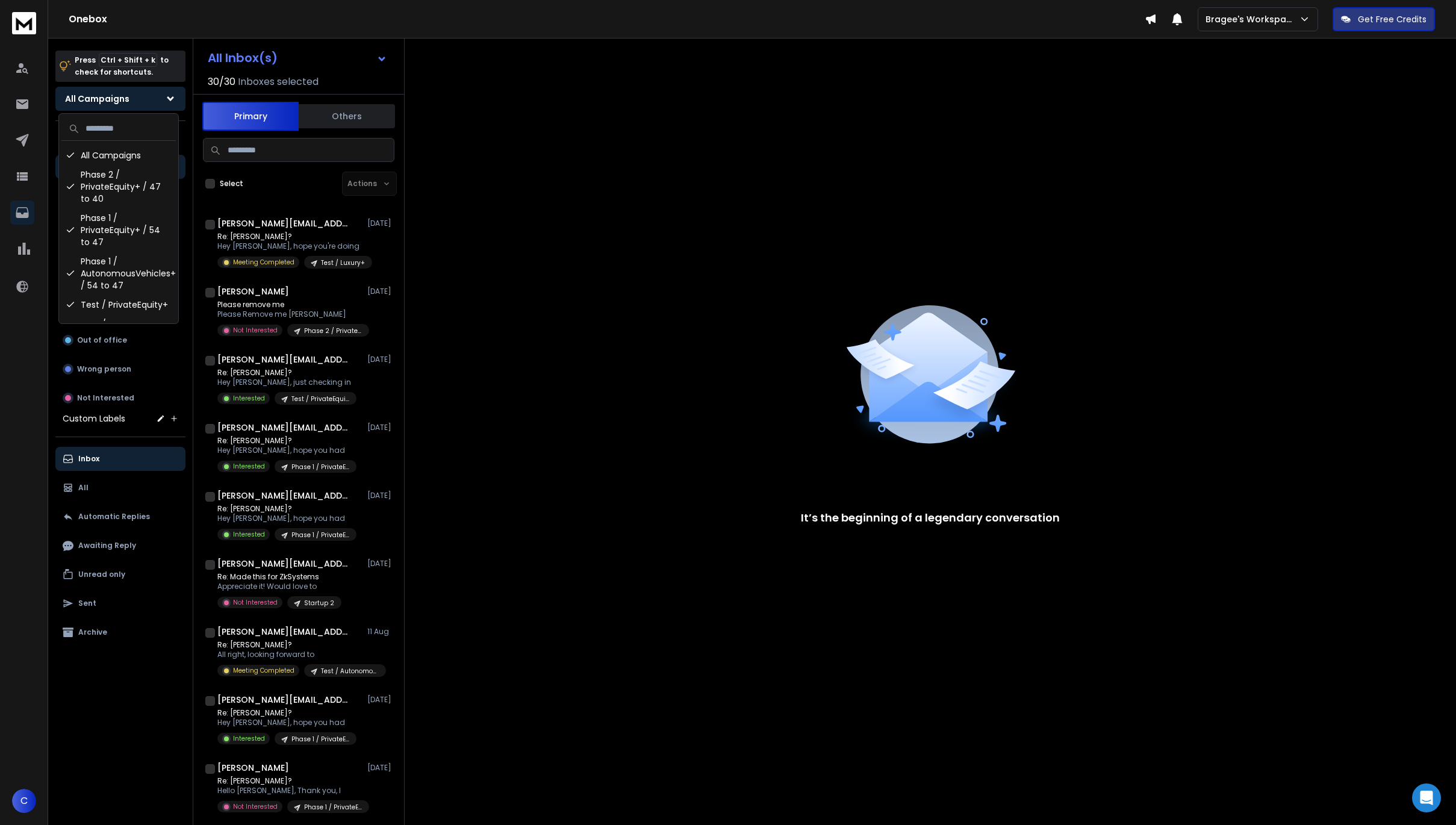
click at [165, 95] on icon at bounding box center [170, 98] width 11 height 11
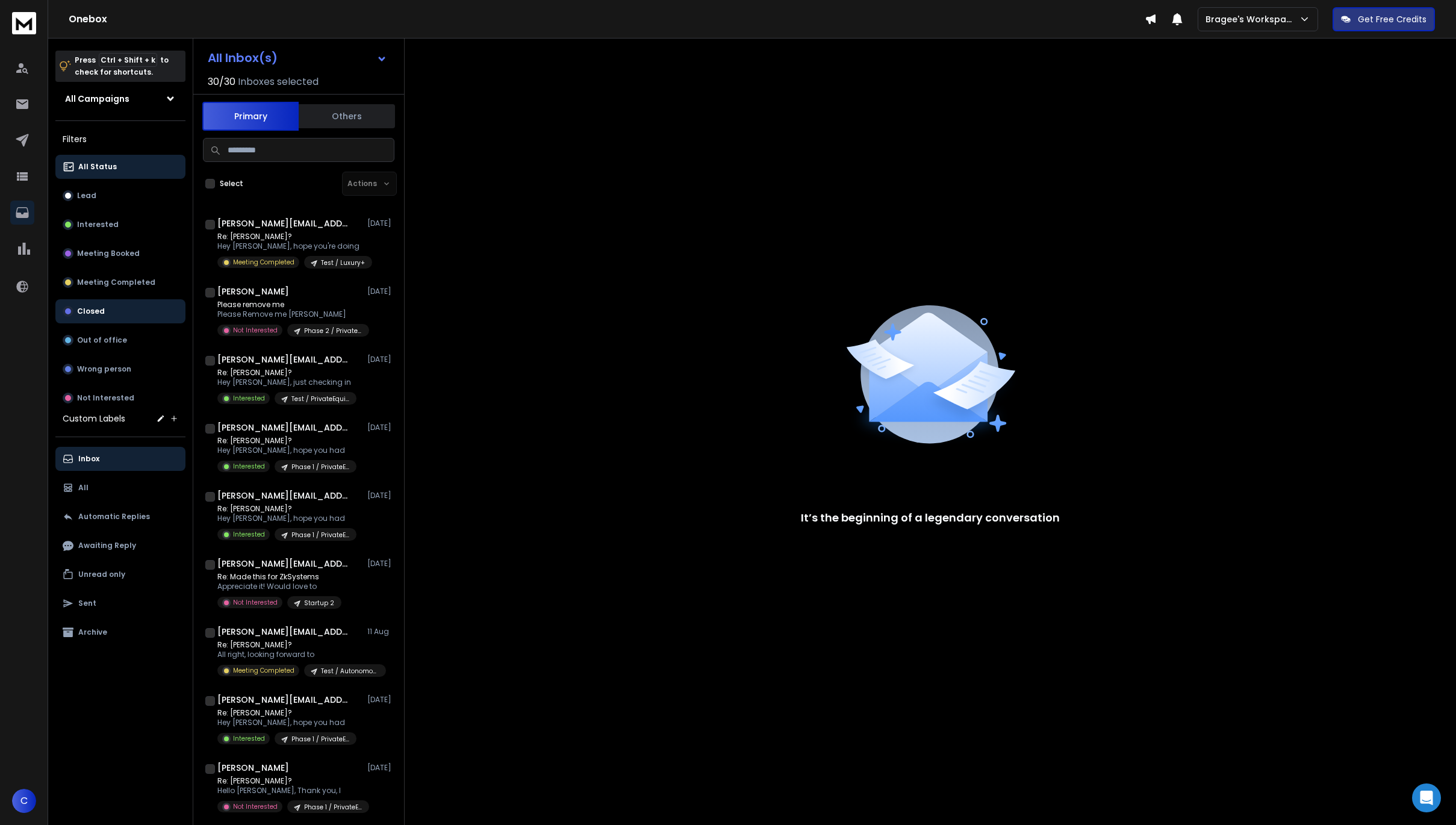
drag, startPoint x: 174, startPoint y: 549, endPoint x: 111, endPoint y: 319, distance: 238.5
click at [111, 319] on div "Press Ctrl + Shift + k to check for shortcuts. All Campaigns All Campaigns Filt…" at bounding box center [121, 450] width 145 height 825
click at [111, 319] on button "Closed" at bounding box center [121, 311] width 130 height 24
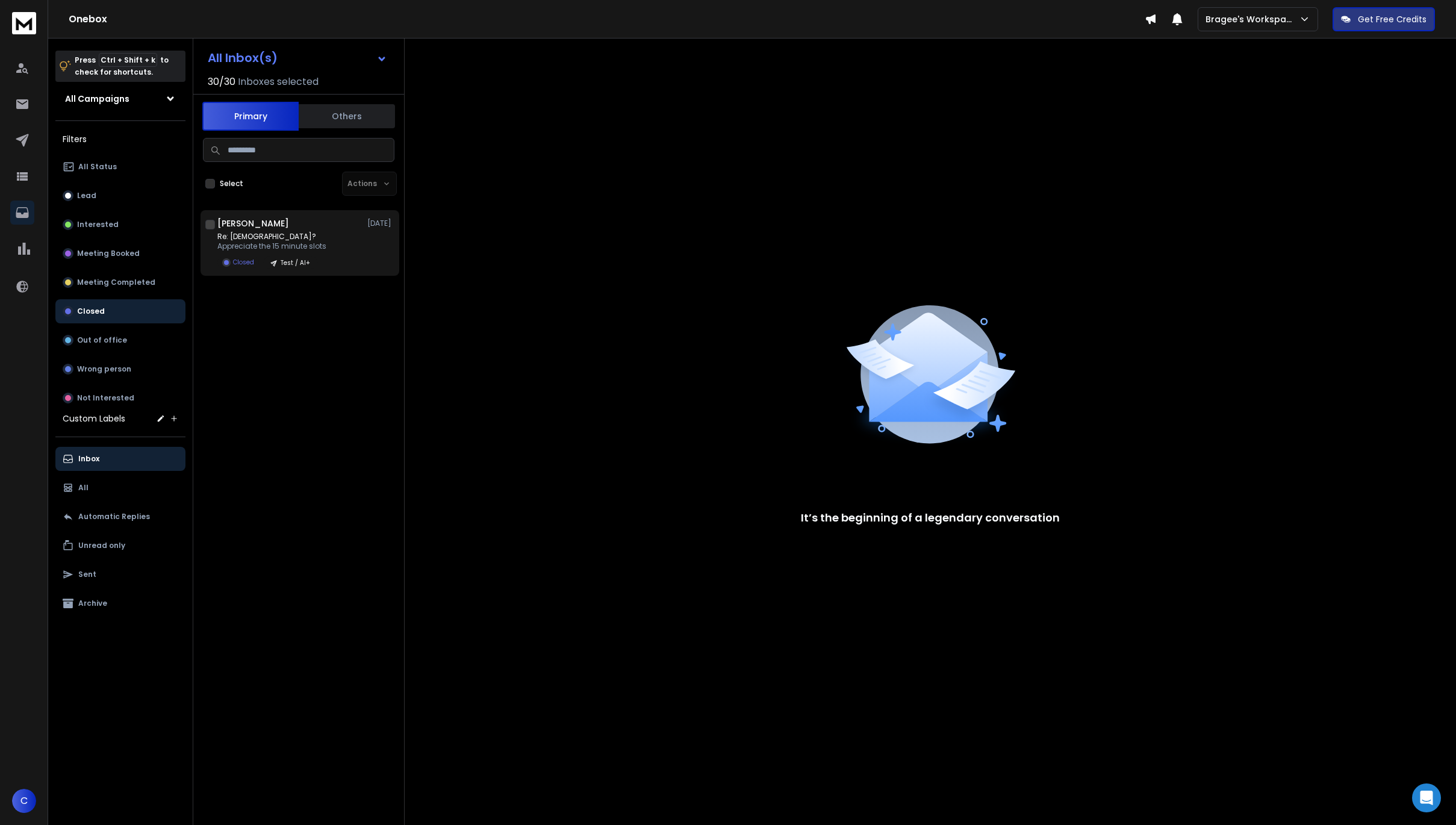
click at [267, 226] on h1 "[PERSON_NAME]" at bounding box center [253, 223] width 72 height 12
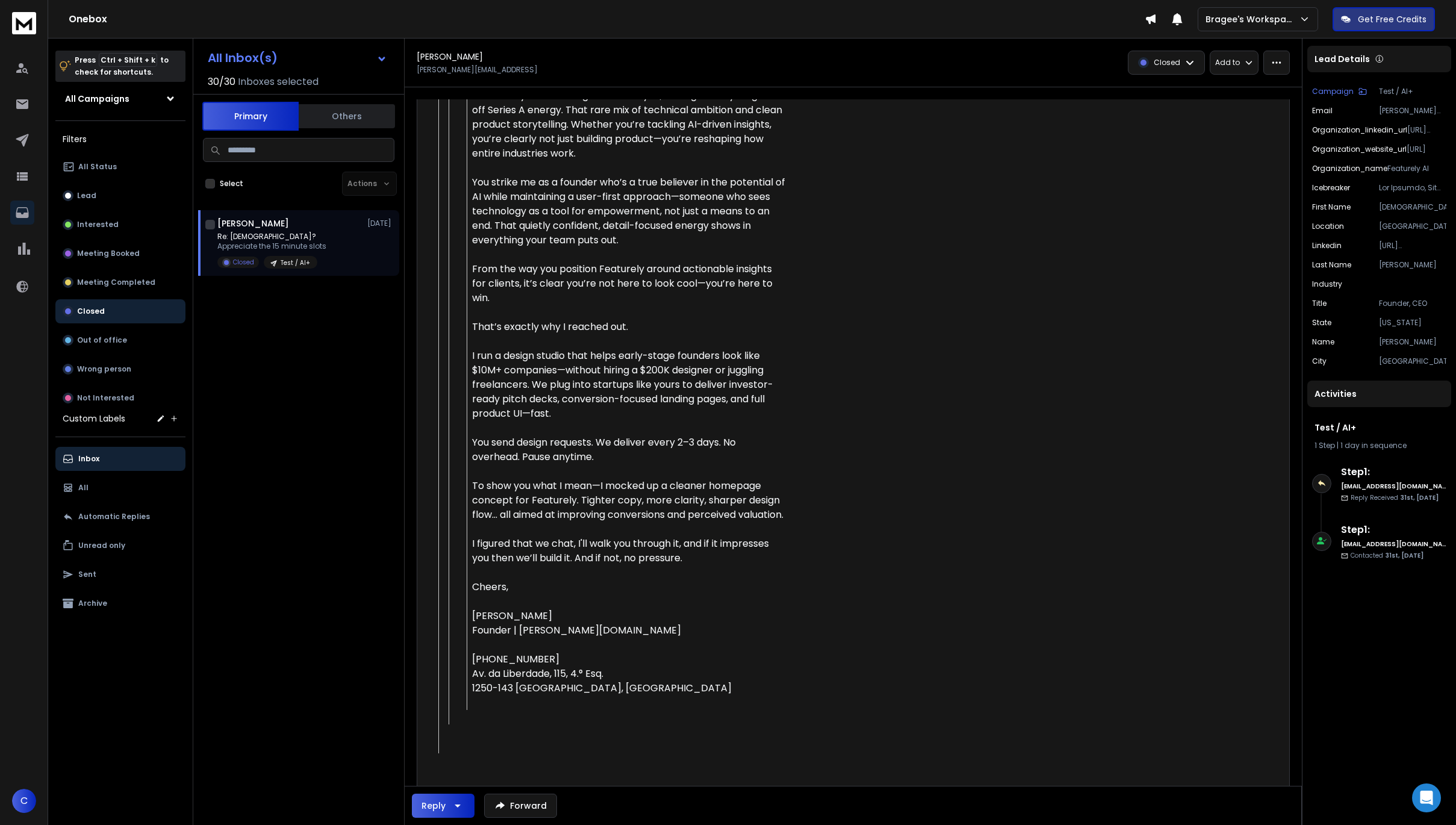
scroll to position [641, 0]
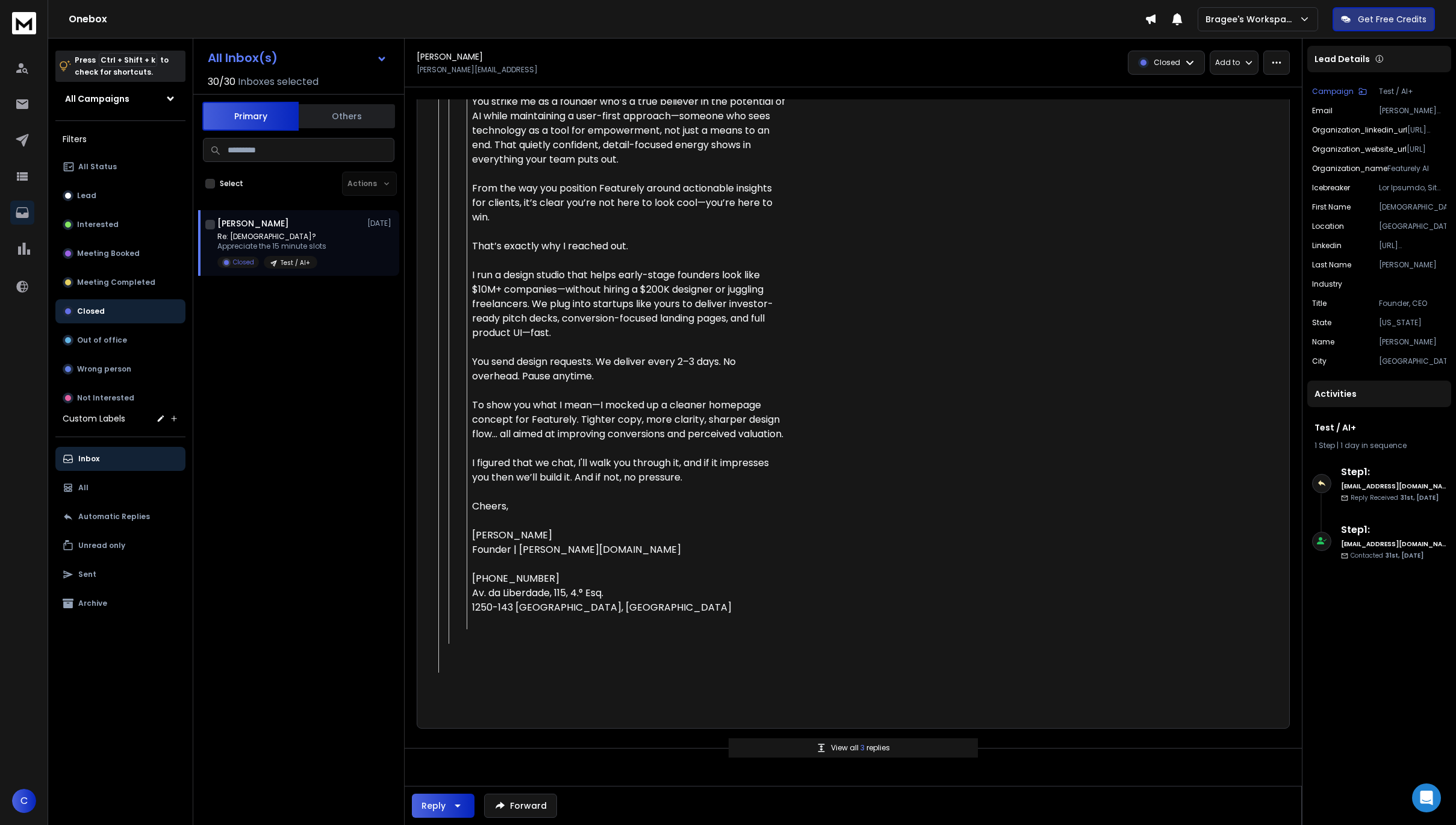
click at [239, 325] on div "[PERSON_NAME] [DATE] Re: [DEMOGRAPHIC_DATA]? Appreciate the 15 minute slots Clo…" at bounding box center [298, 281] width 210 height 148
click at [124, 98] on h1 "All Campaigns" at bounding box center [97, 98] width 64 height 12
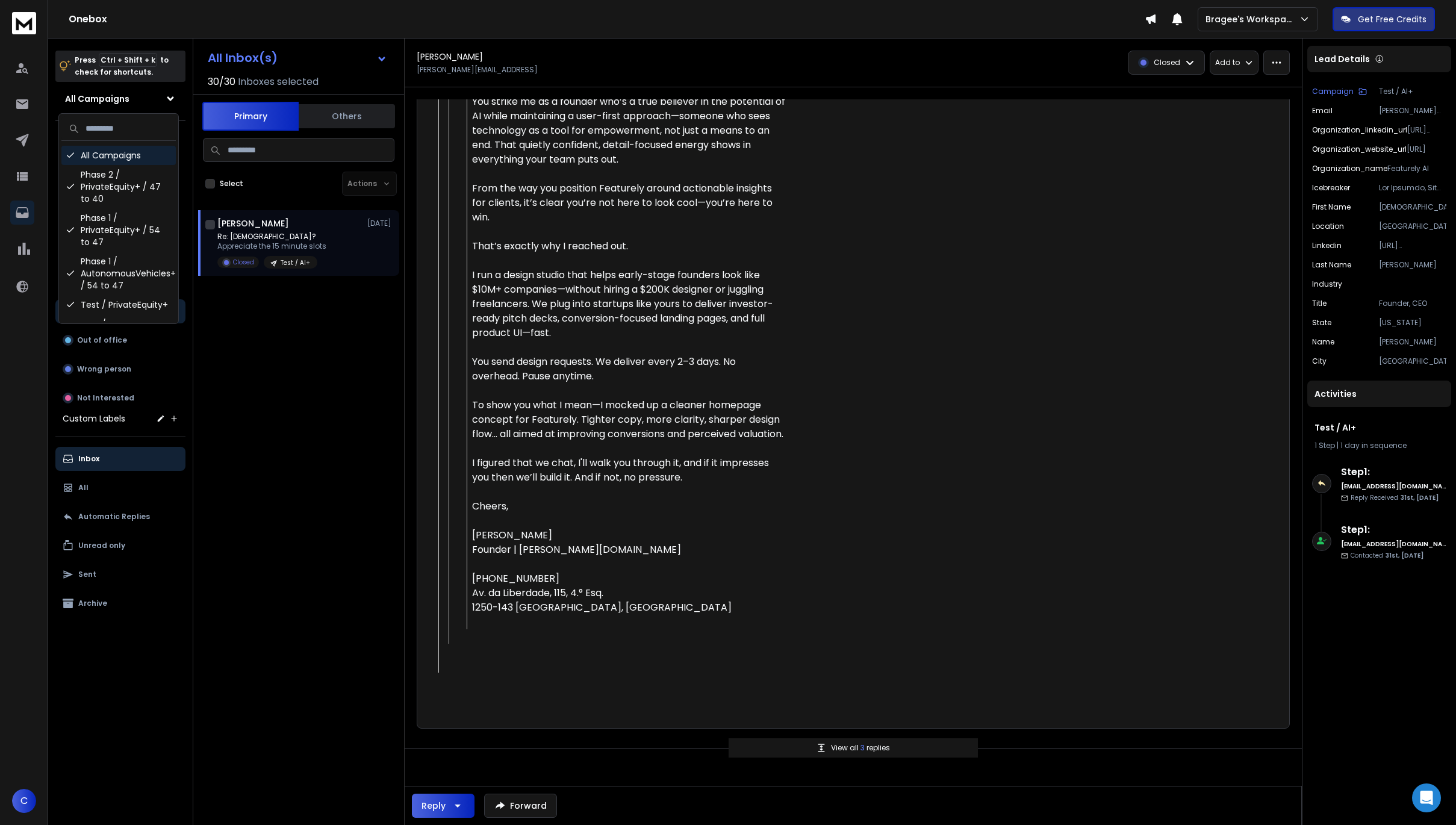
click at [142, 155] on div "All Campaigns" at bounding box center [119, 155] width 114 height 20
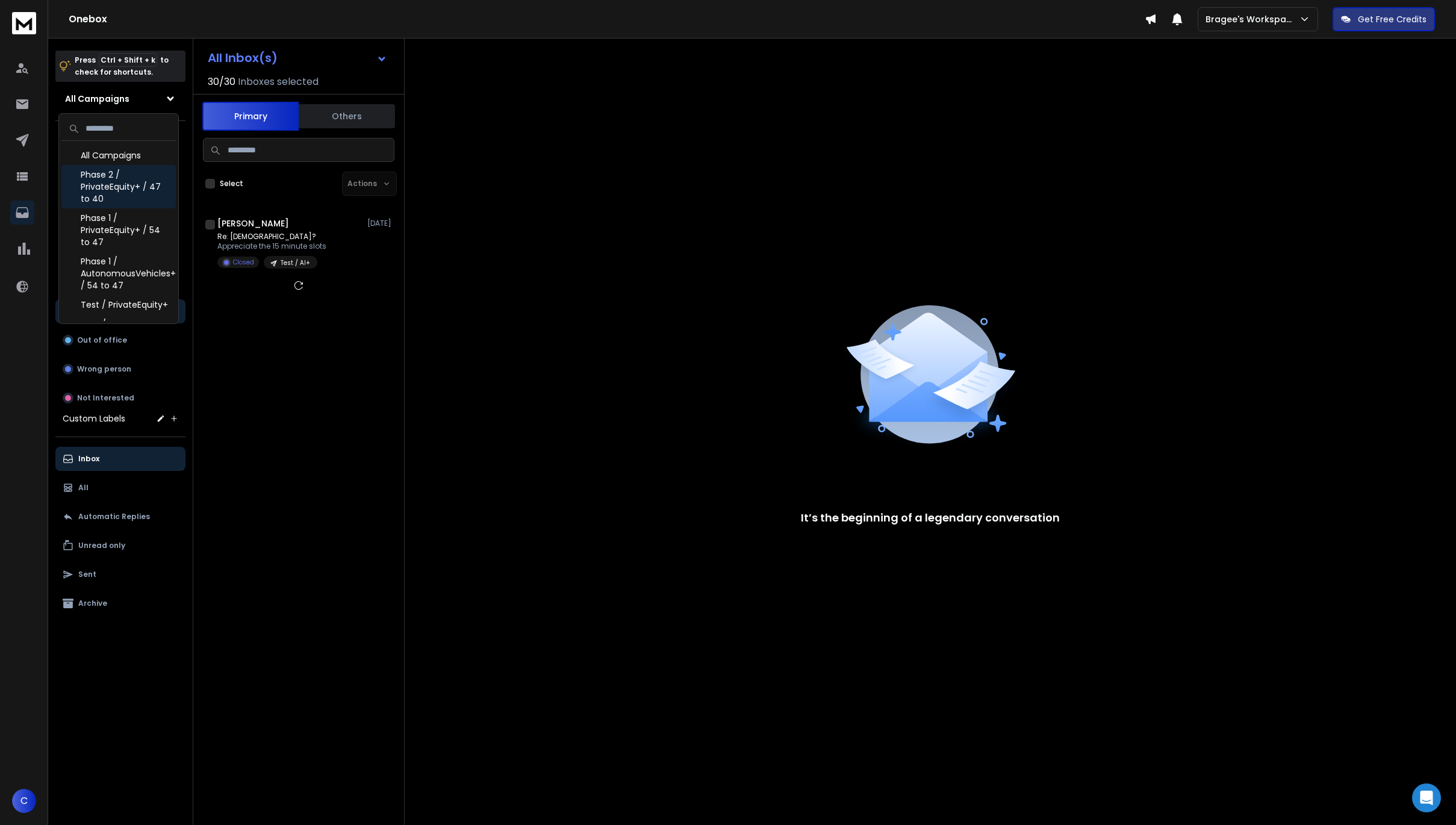
click at [124, 190] on div "Phase 2 / PrivateEquity+ / 47 to 40" at bounding box center [119, 187] width 114 height 43
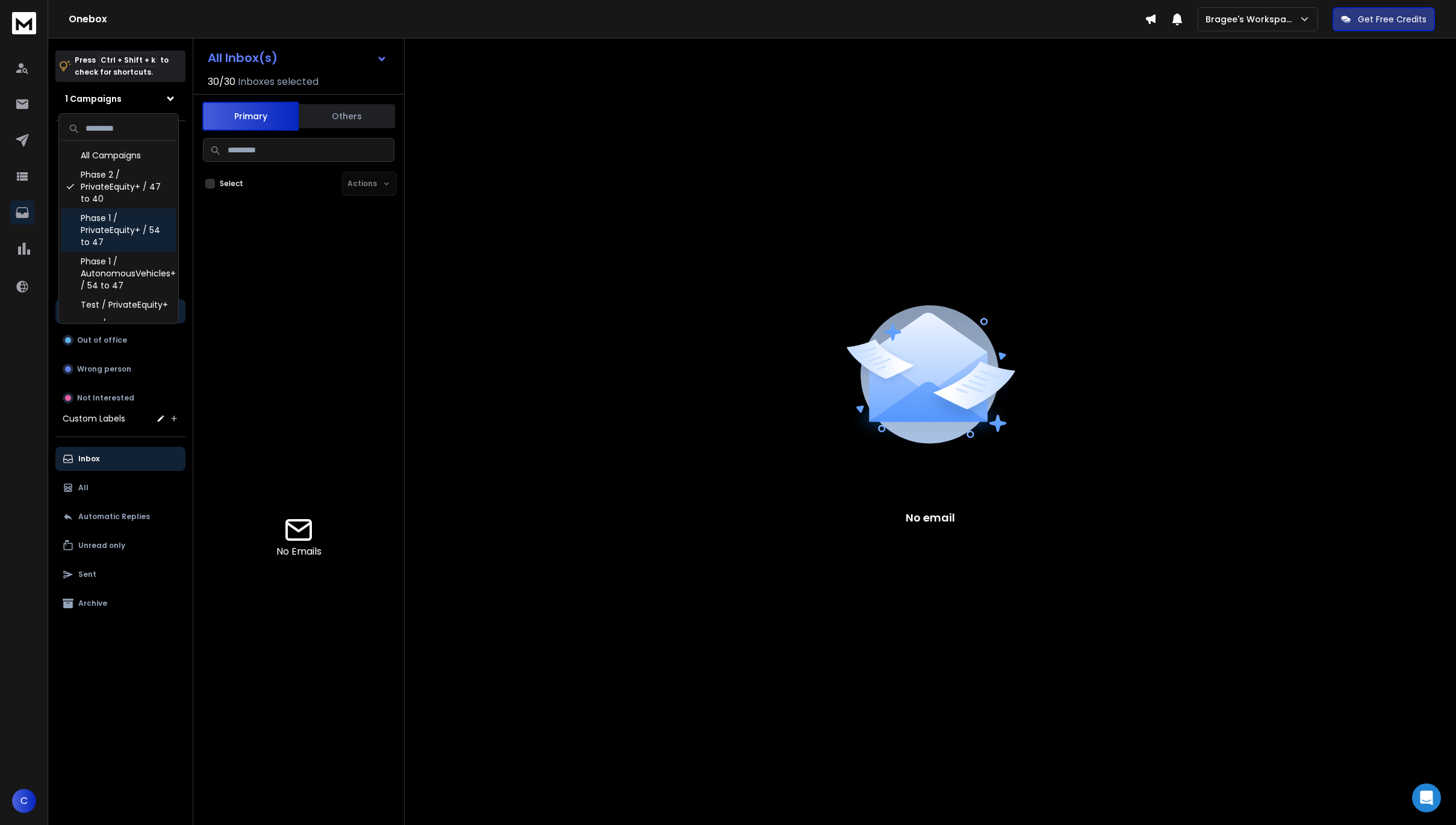
click at [112, 226] on div "Phase 1 / PrivateEquity+ / 54 to 47" at bounding box center [119, 230] width 114 height 43
click at [120, 185] on div "Phase 2 / PrivateEquity+ / 47 to 40" at bounding box center [119, 187] width 114 height 43
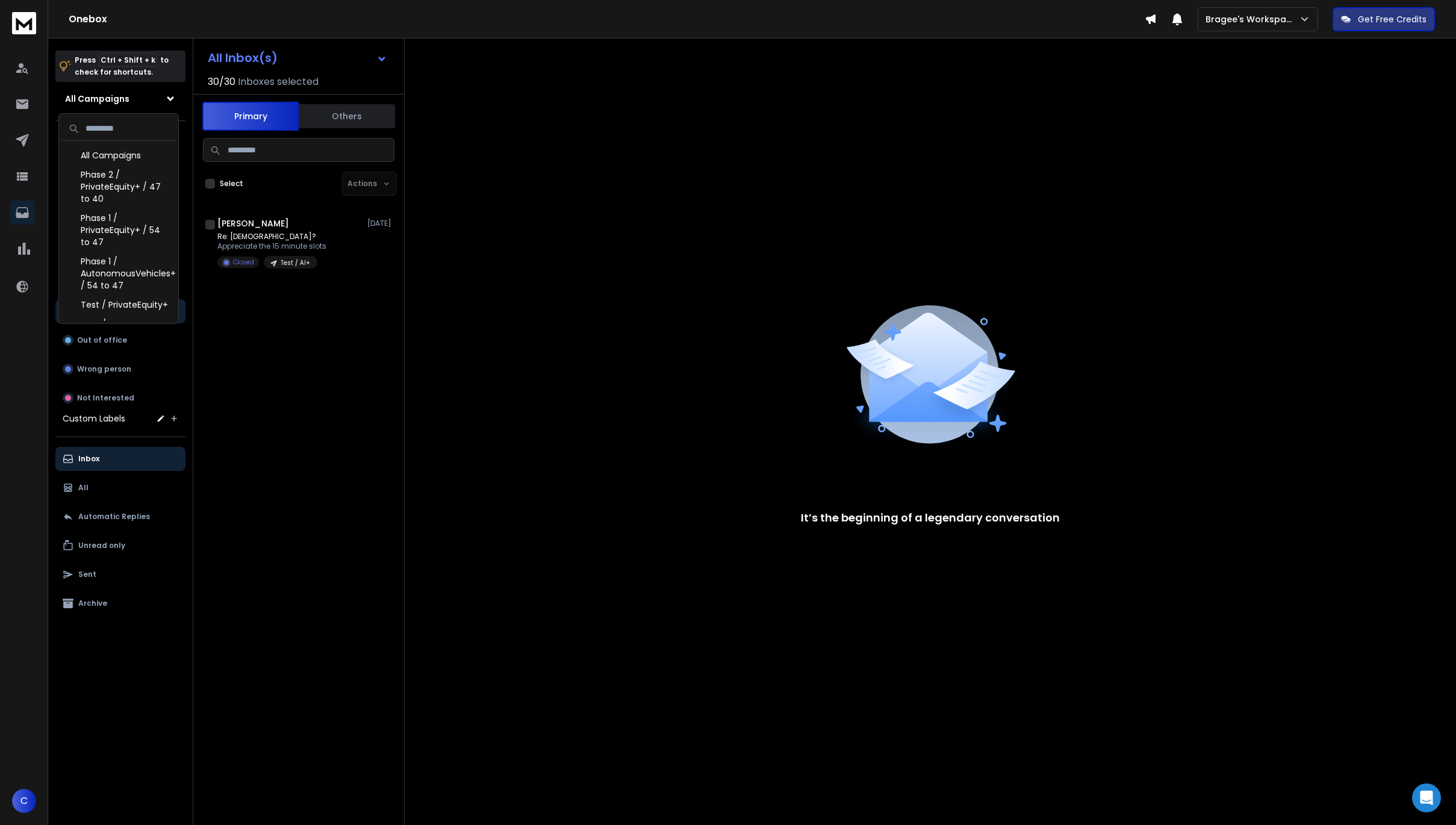
click at [127, 140] on input at bounding box center [119, 128] width 114 height 24
click at [239, 346] on div "[PERSON_NAME] [DATE] Re: [DEMOGRAPHIC_DATA]? Appreciate the 15 minute slots Clo…" at bounding box center [298, 281] width 210 height 148
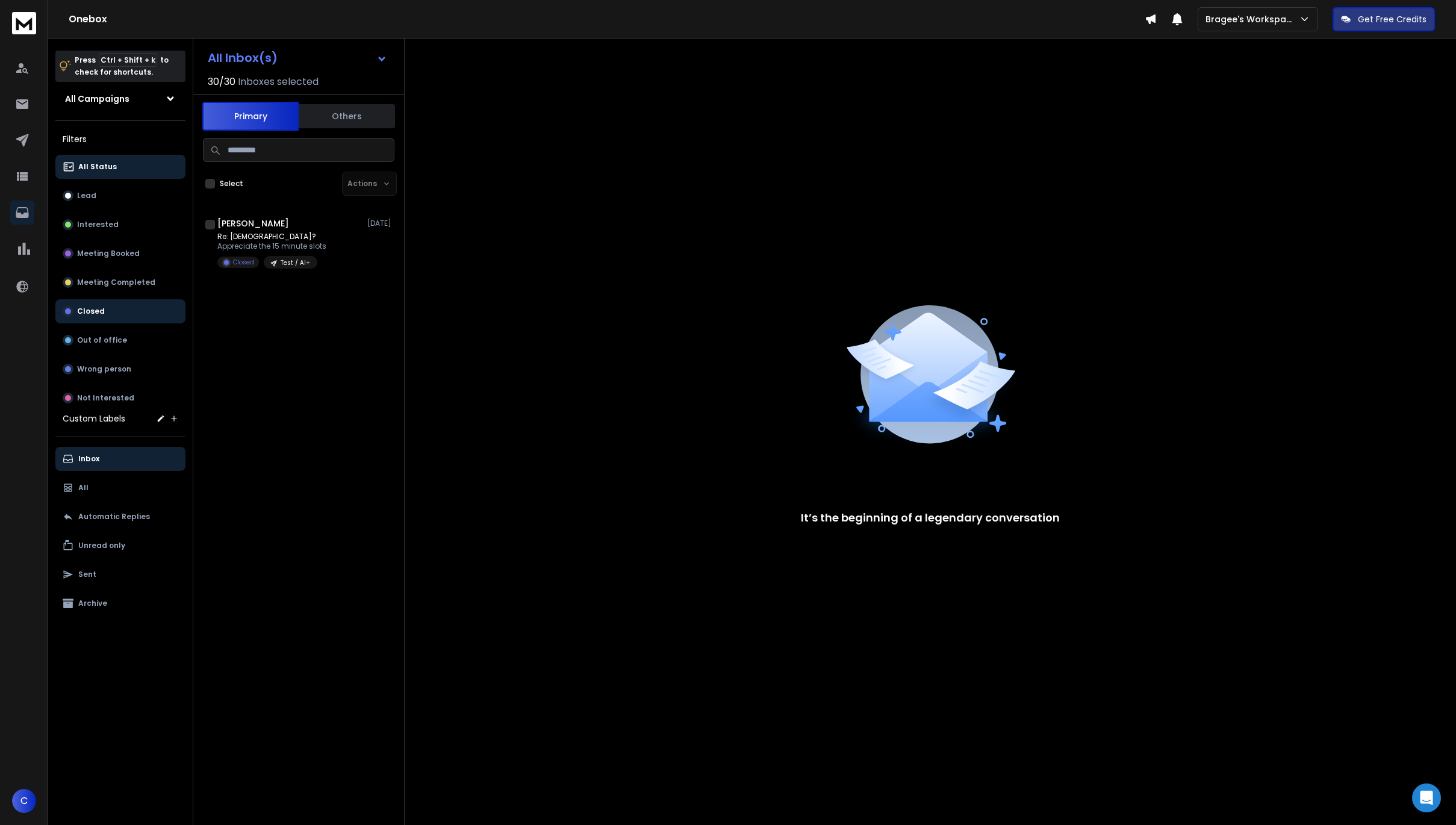
click at [101, 167] on p "All Status" at bounding box center [97, 166] width 38 height 9
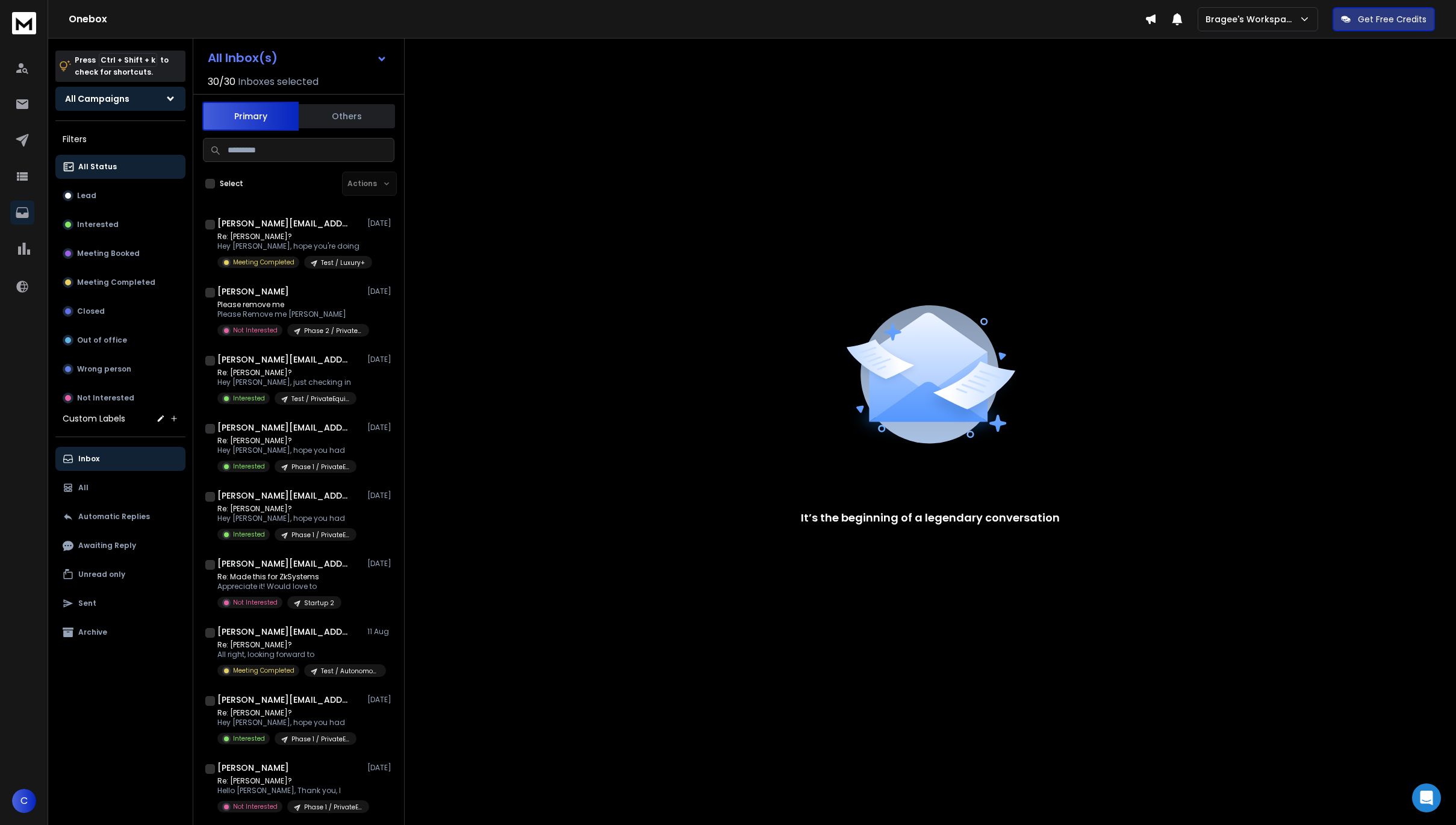
click at [106, 102] on h1 "All Campaigns" at bounding box center [97, 98] width 64 height 12
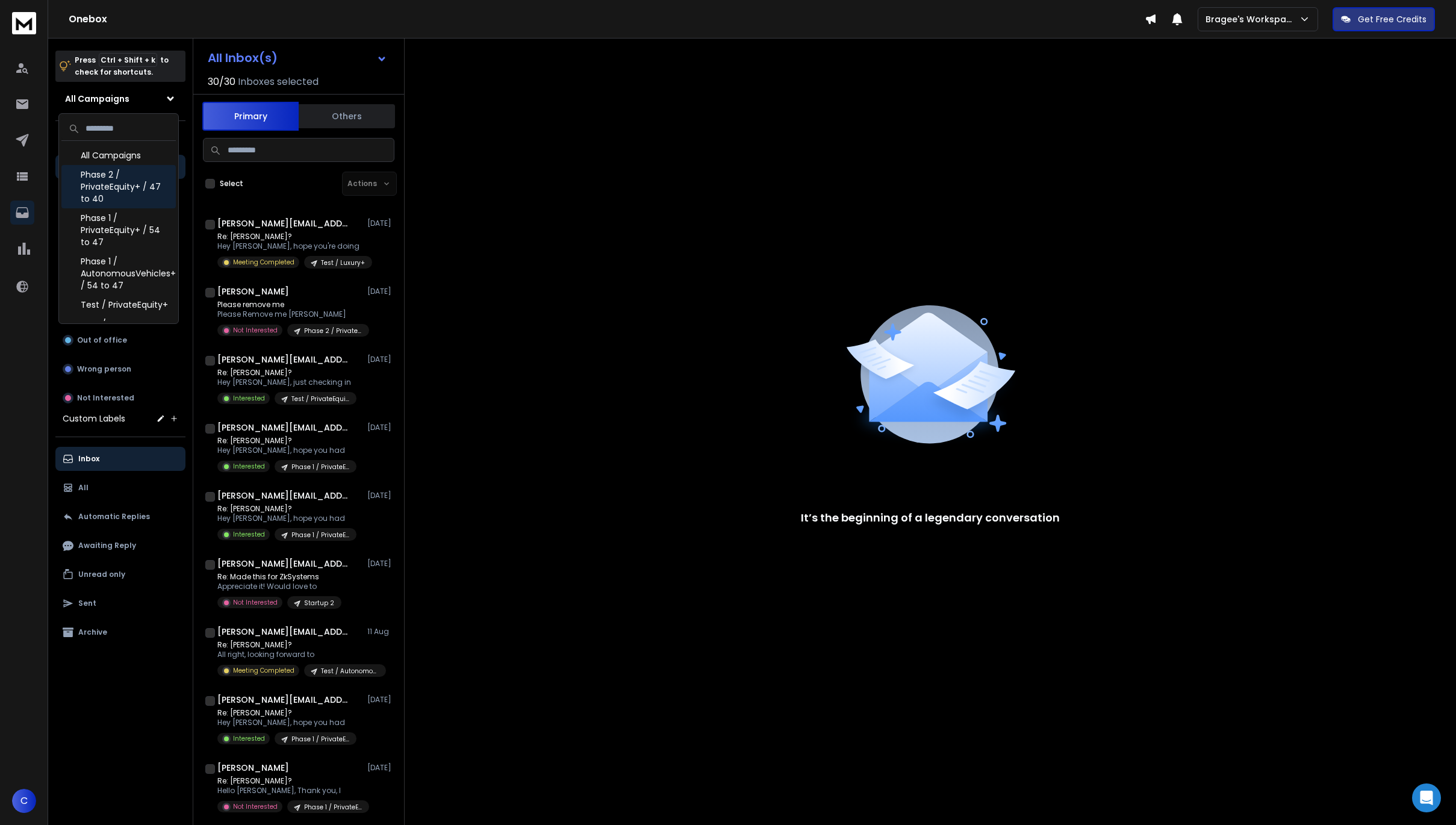
click at [135, 200] on div "Phase 2 / PrivateEquity+ / 47 to 40" at bounding box center [119, 187] width 114 height 43
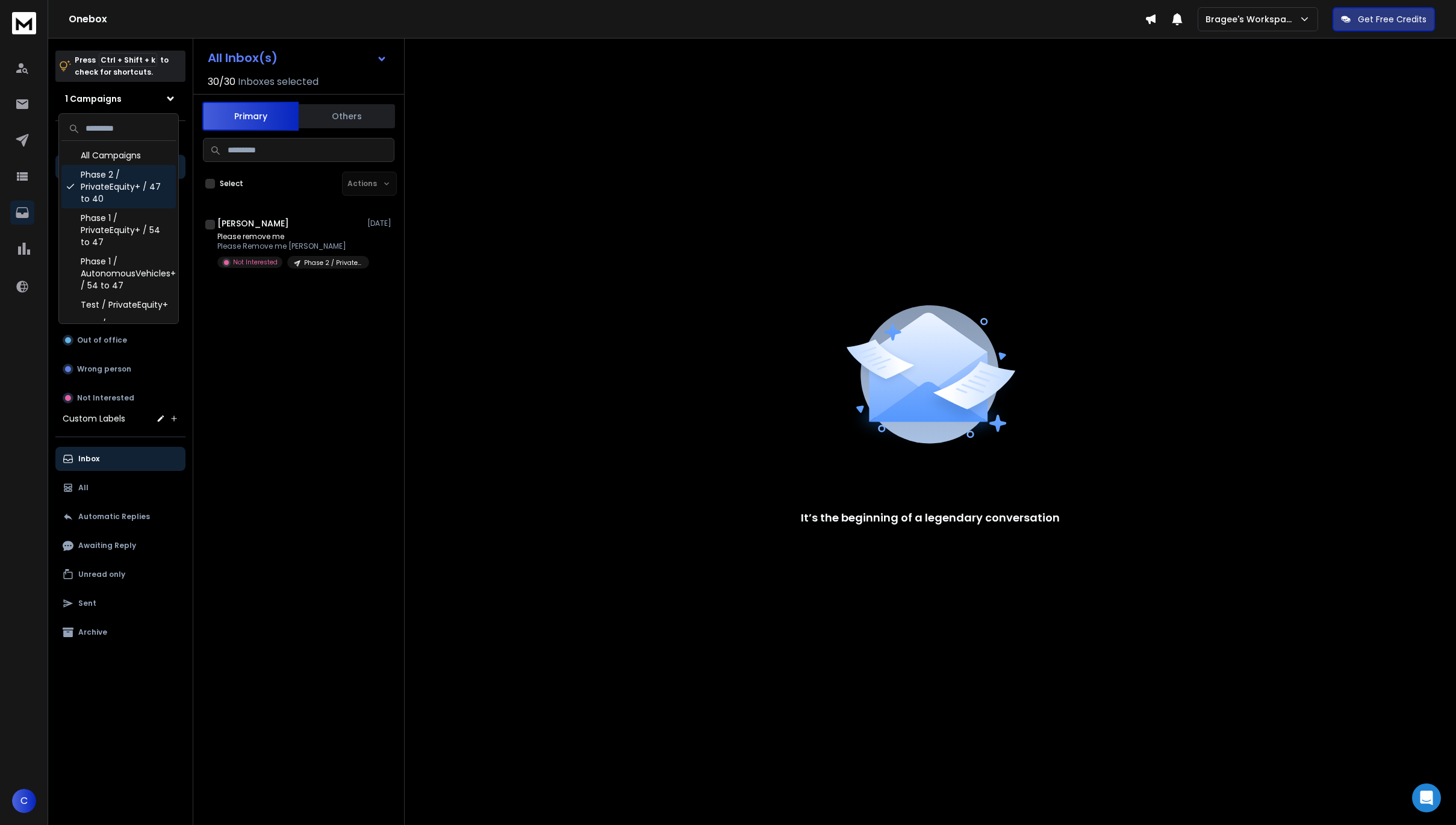
click at [138, 181] on div "Phase 2 / PrivateEquity+ / 47 to 40" at bounding box center [119, 187] width 114 height 43
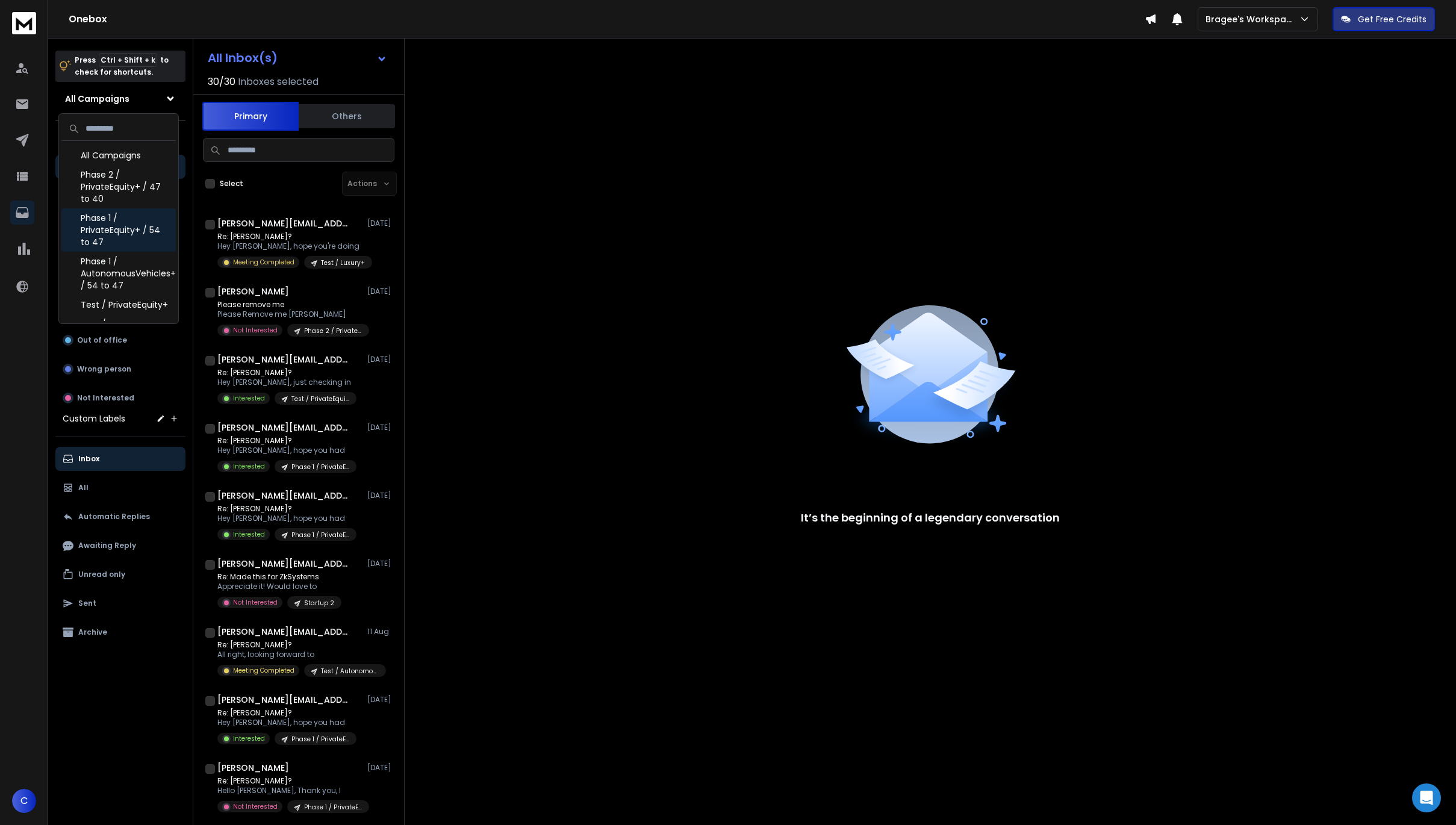
click at [143, 234] on div "Phase 1 / PrivateEquity+ / 54 to 47" at bounding box center [119, 230] width 114 height 43
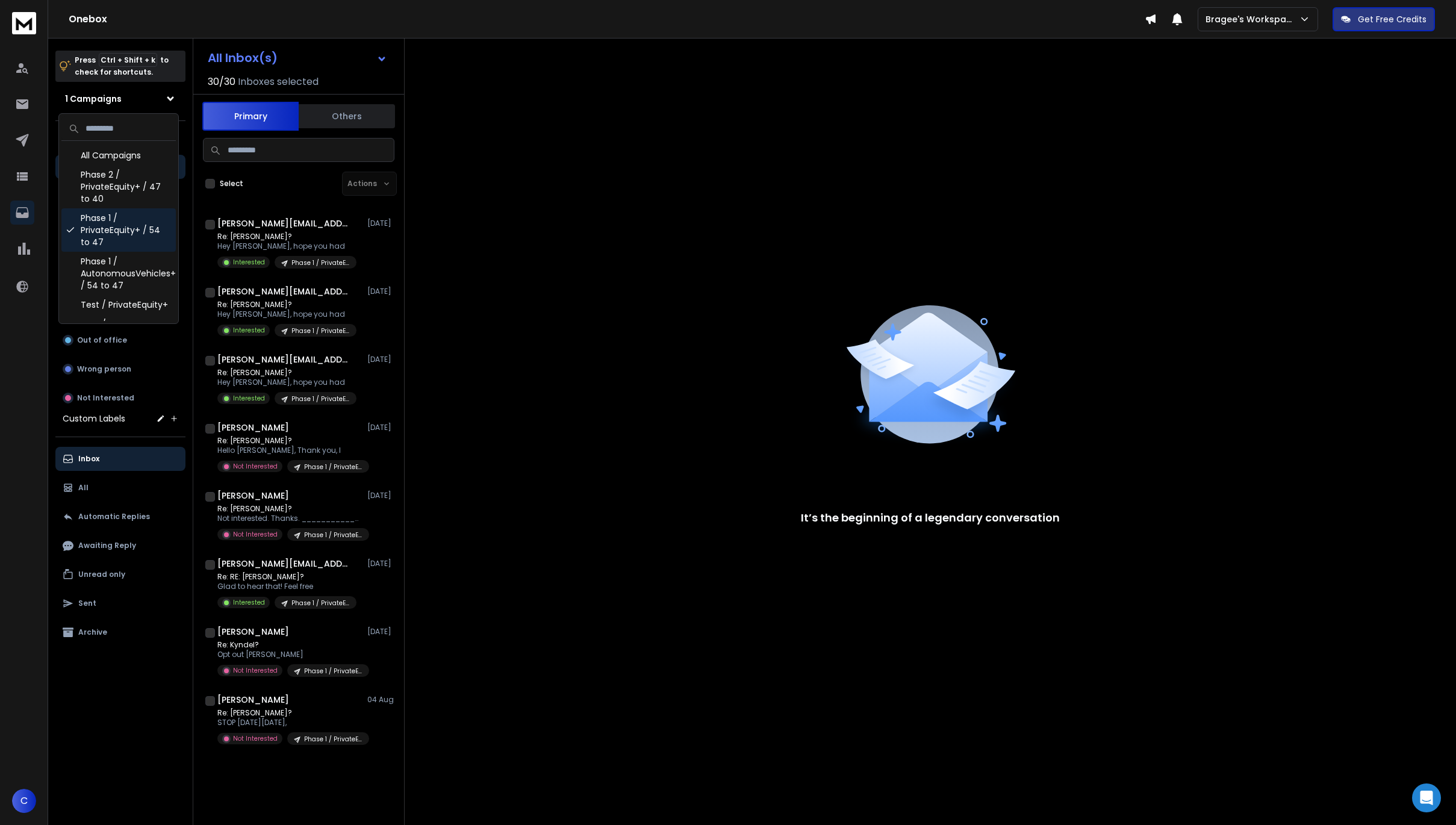
click at [141, 233] on div "Phase 1 / PrivateEquity+ / 54 to 47" at bounding box center [119, 230] width 114 height 43
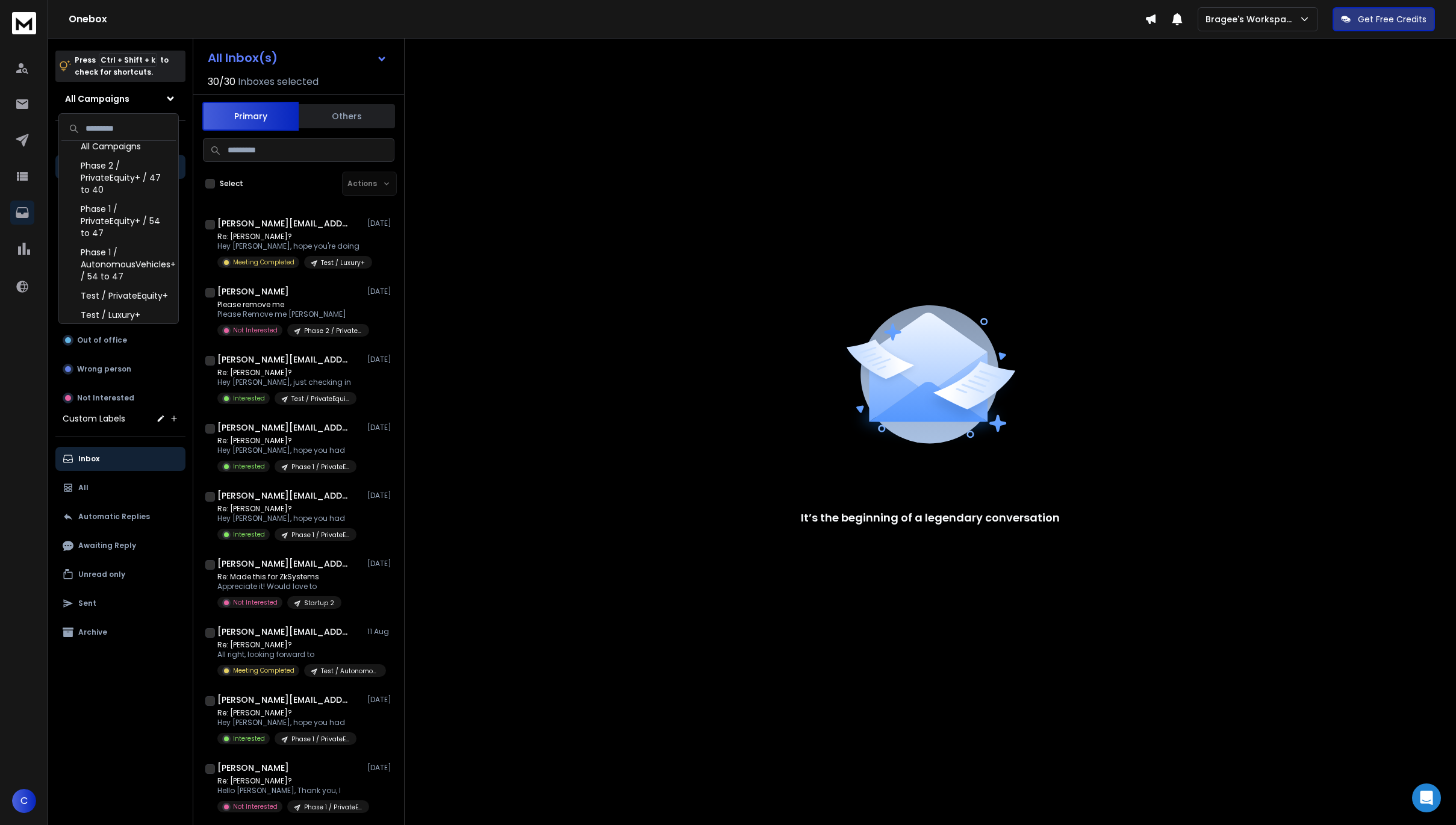
scroll to position [0, 4]
click at [103, 231] on div "Phase 1 / PrivateEquity+ / 54 to 47" at bounding box center [119, 230] width 114 height 43
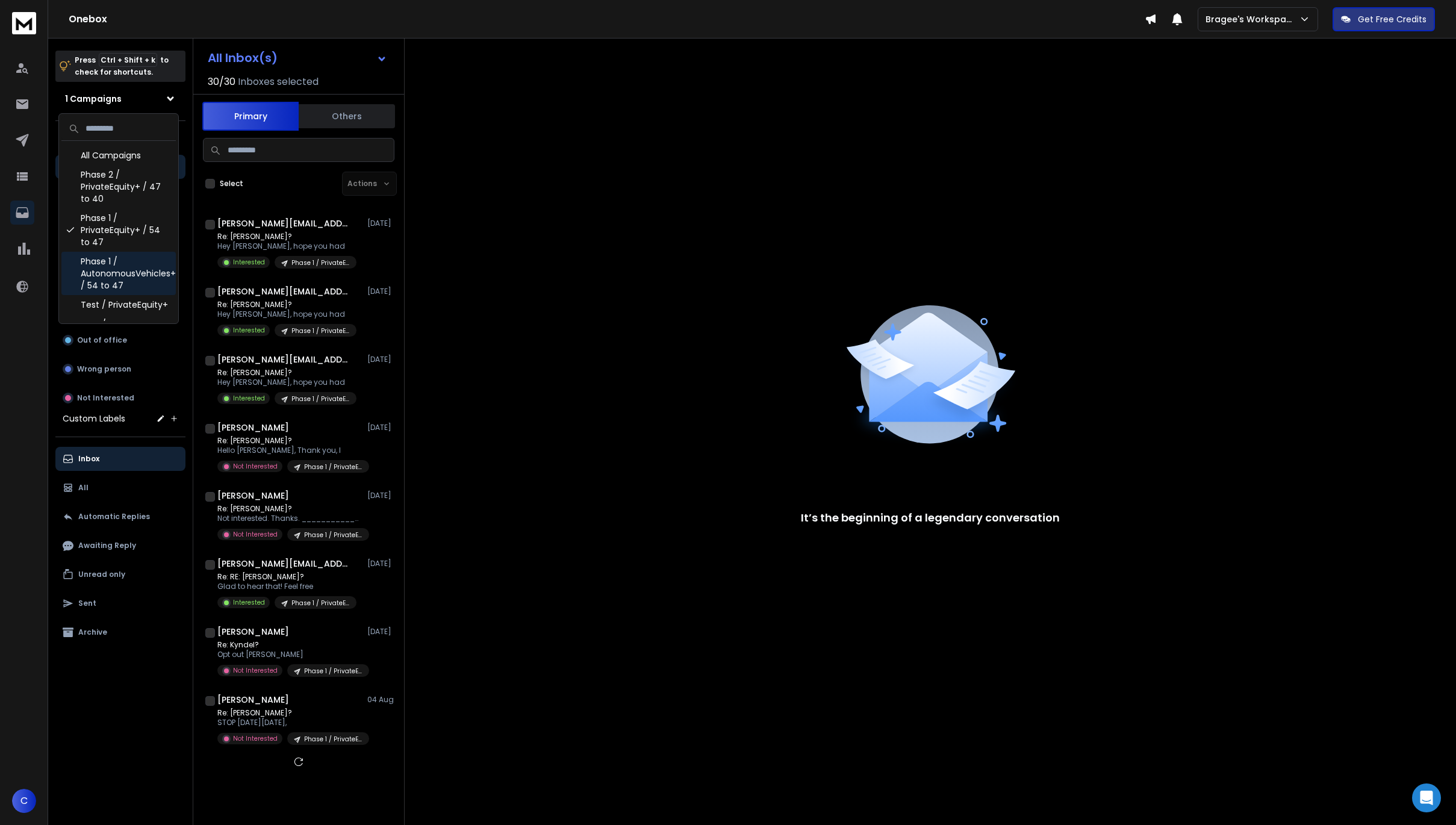
click at [111, 275] on div "Phase 1 / AutonomousVehicles+ / 54 to 47" at bounding box center [119, 273] width 114 height 43
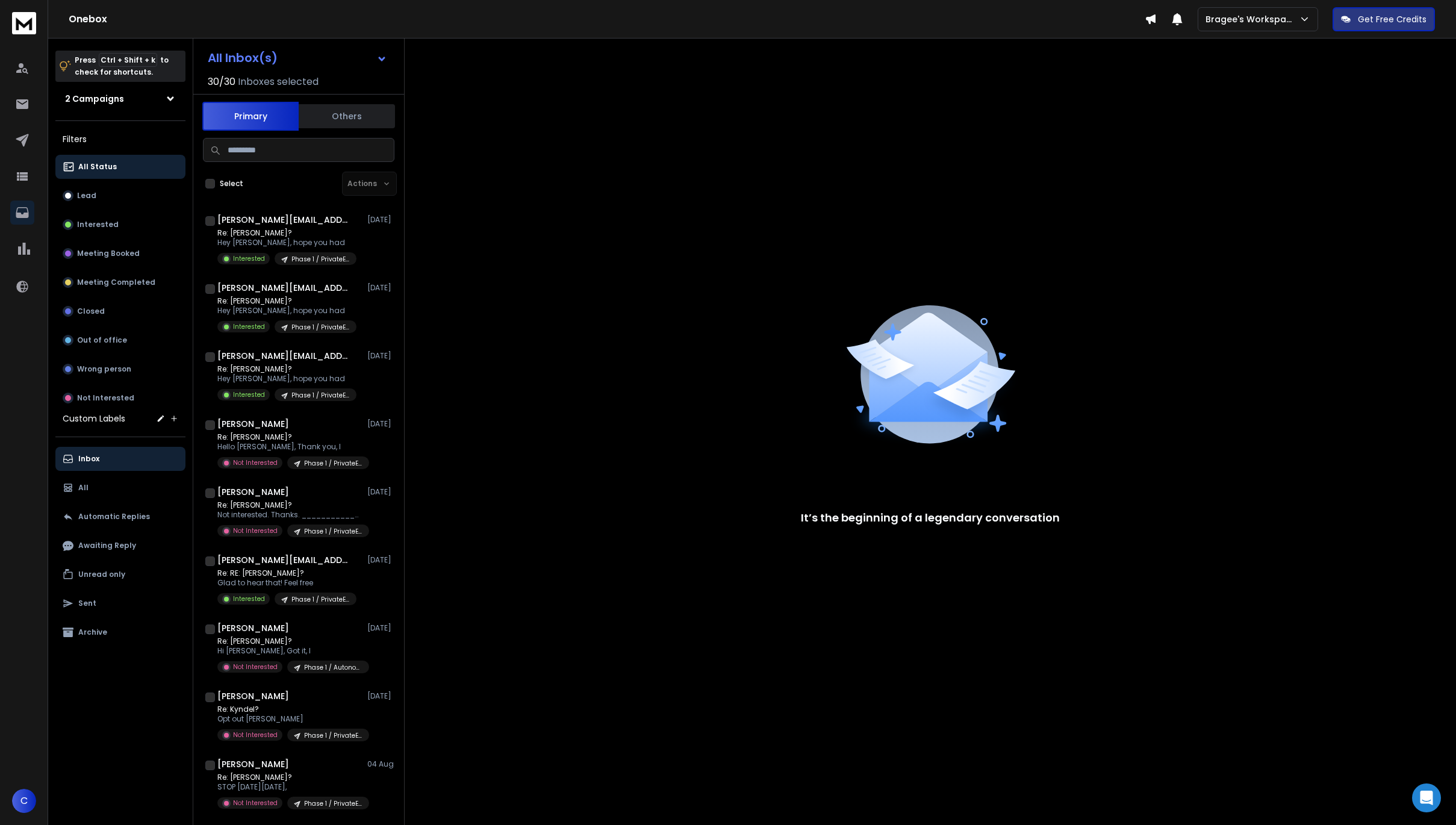
scroll to position [0, 0]
